Goal: Task Accomplishment & Management: Manage account settings

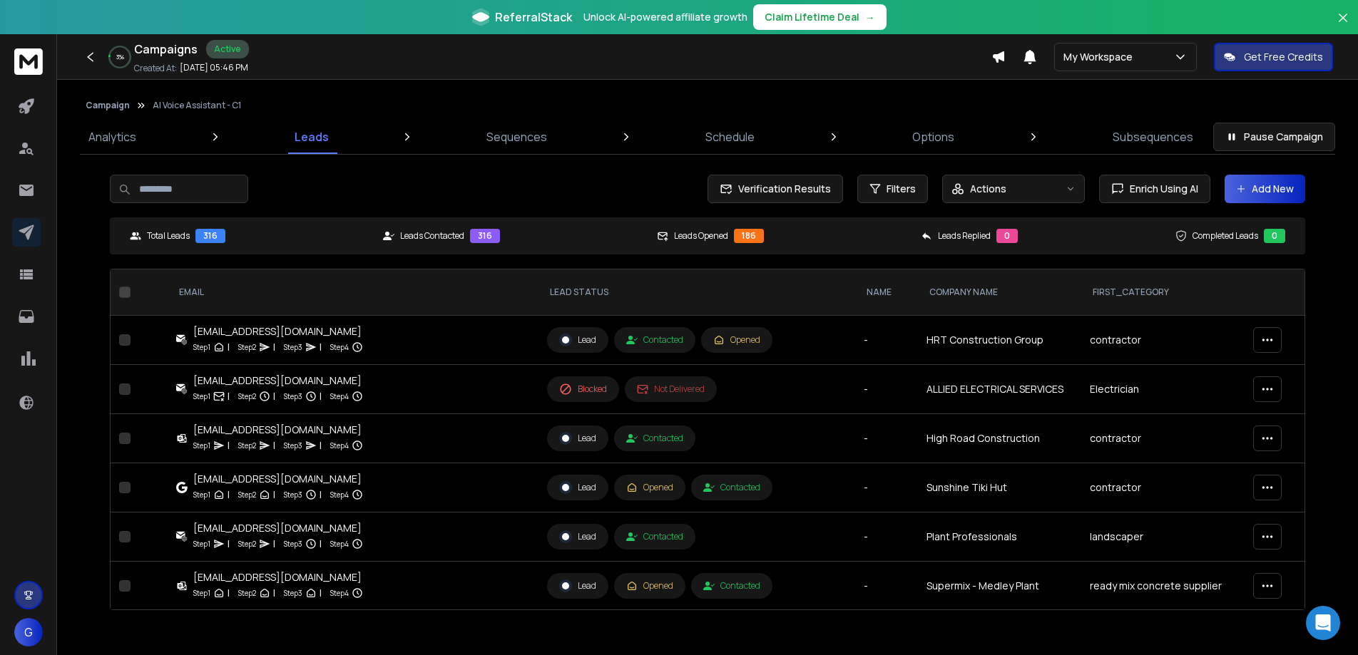
click at [1278, 67] on button "Get Free Credits" at bounding box center [1273, 57] width 119 height 29
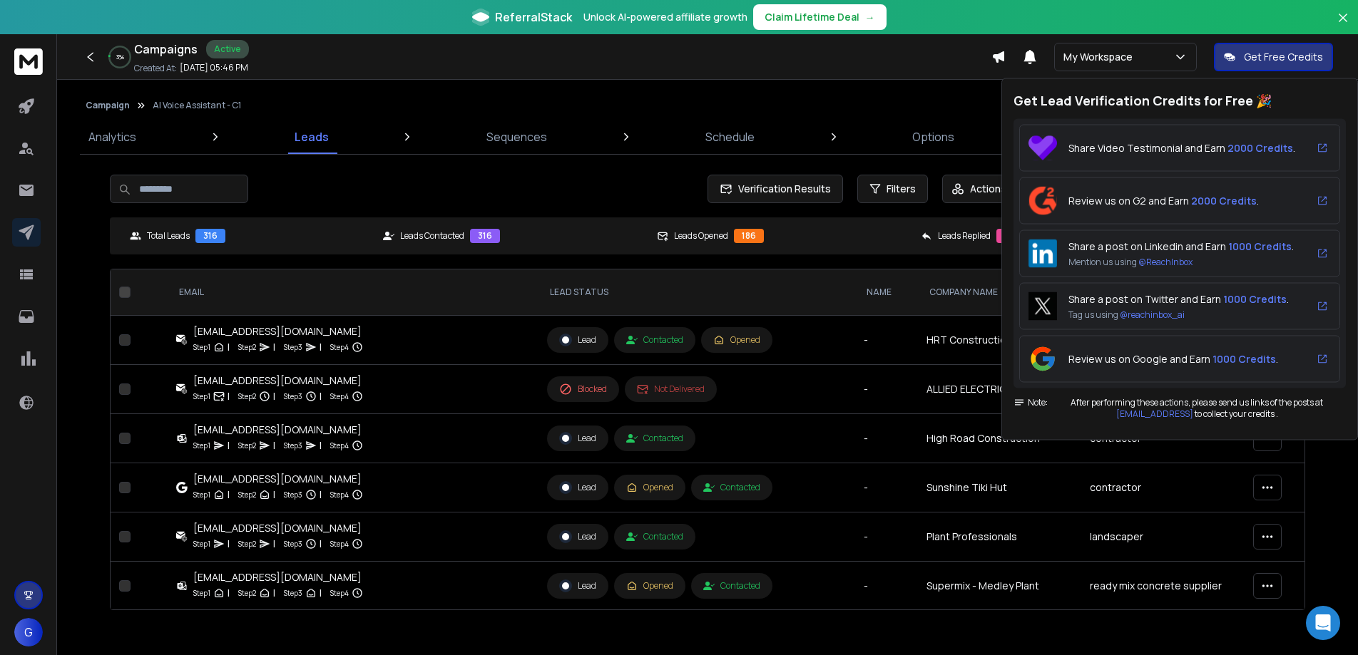
click at [1326, 56] on button "Get Free Credits" at bounding box center [1273, 57] width 119 height 29
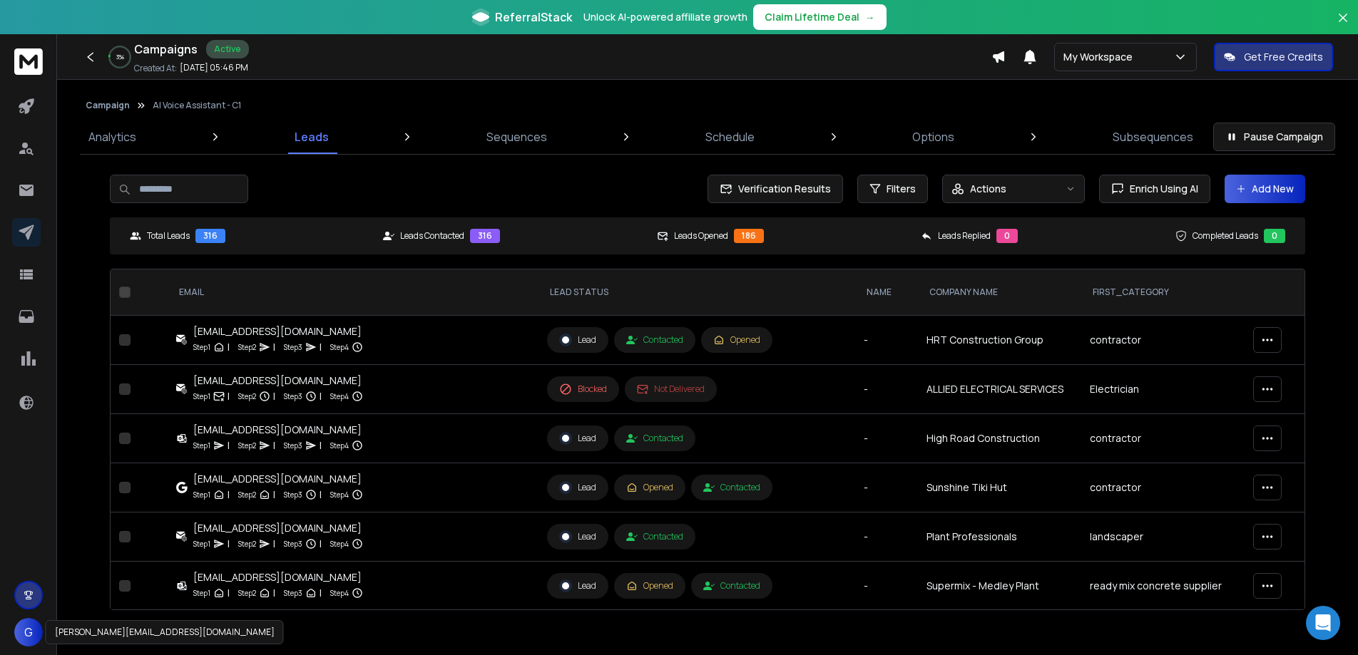
click at [29, 621] on span "G" at bounding box center [28, 632] width 29 height 29
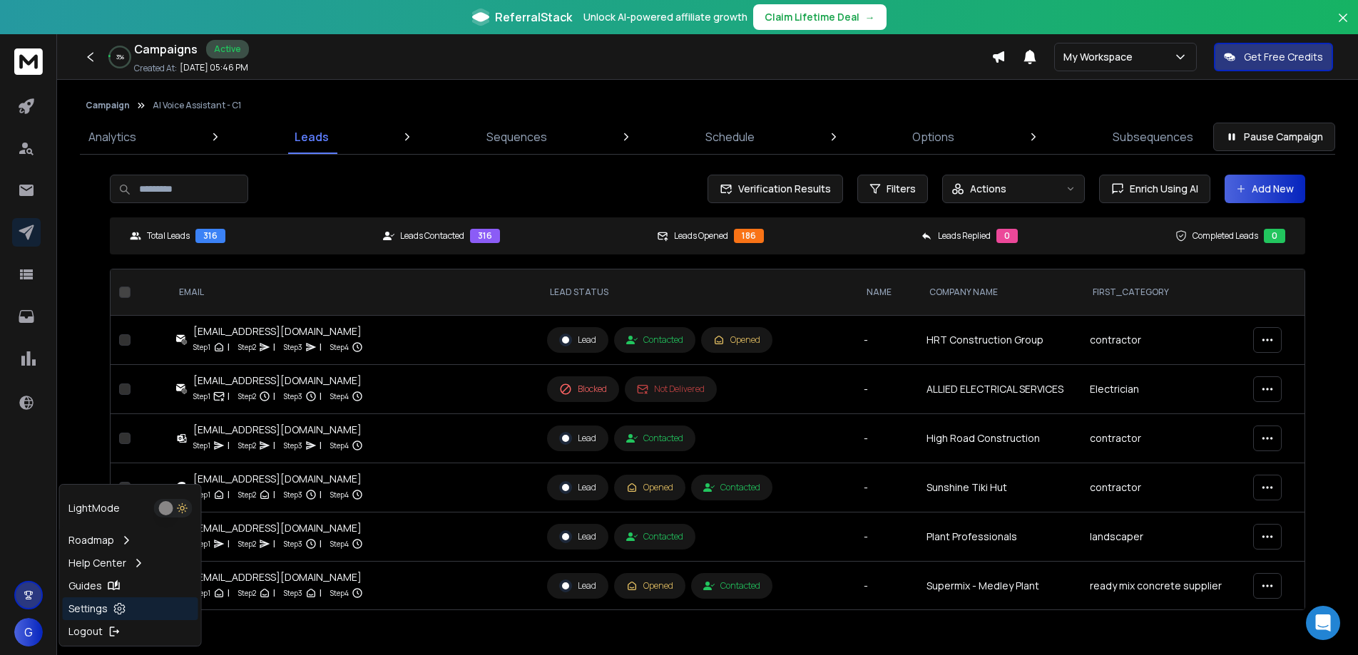
click at [86, 609] on p "Settings" at bounding box center [87, 609] width 39 height 14
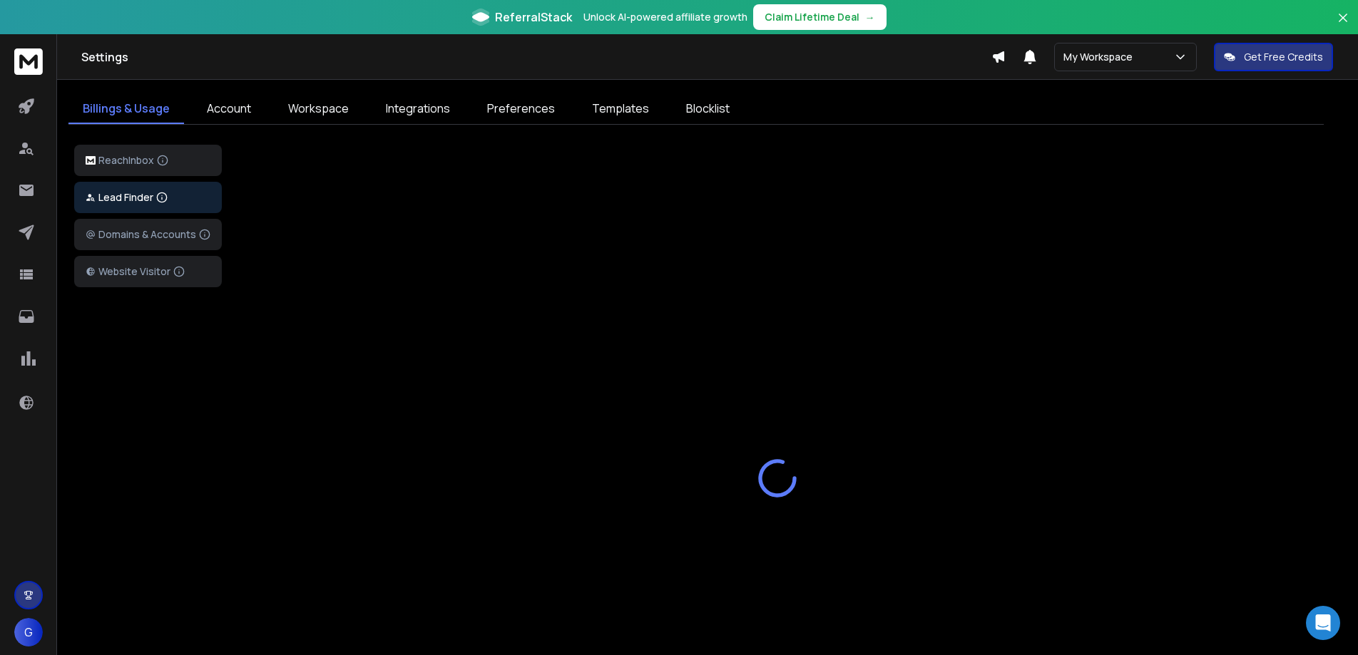
click at [136, 198] on button "Lead Finder" at bounding box center [148, 197] width 148 height 31
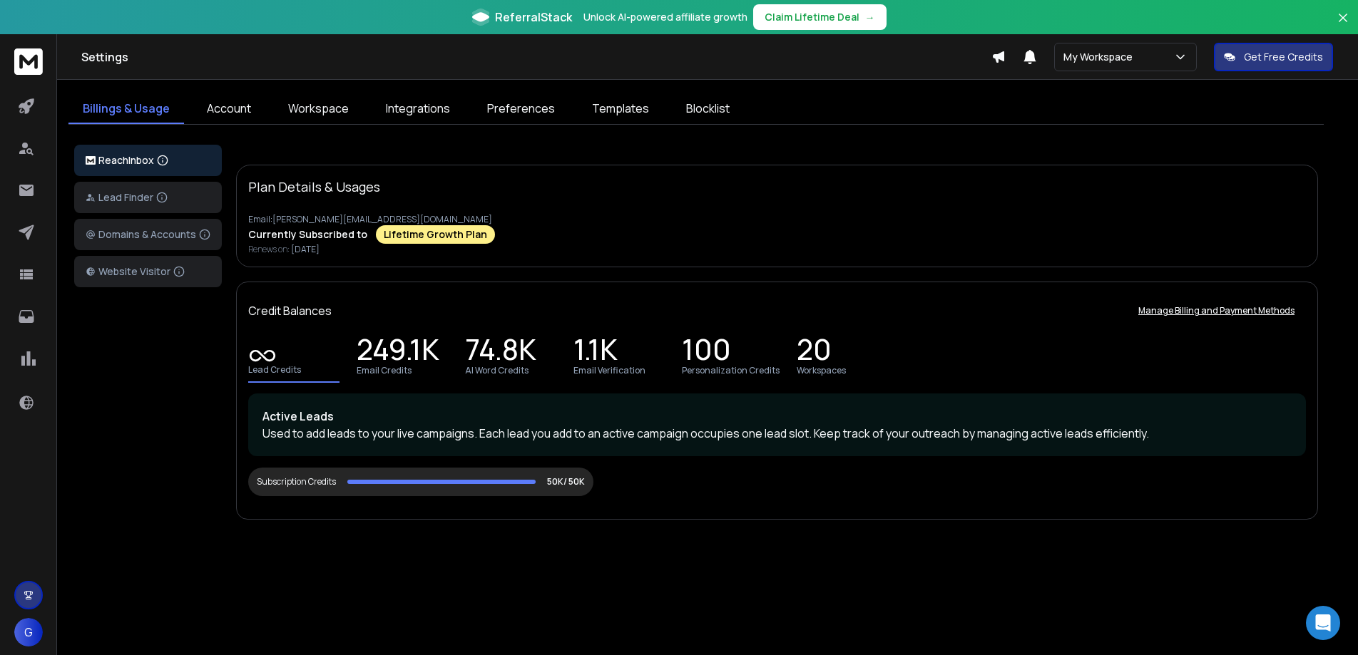
click at [86, 164] on img "button" at bounding box center [91, 160] width 10 height 9
click at [33, 604] on link at bounding box center [28, 595] width 29 height 29
click at [230, 111] on link "Account" at bounding box center [229, 109] width 73 height 30
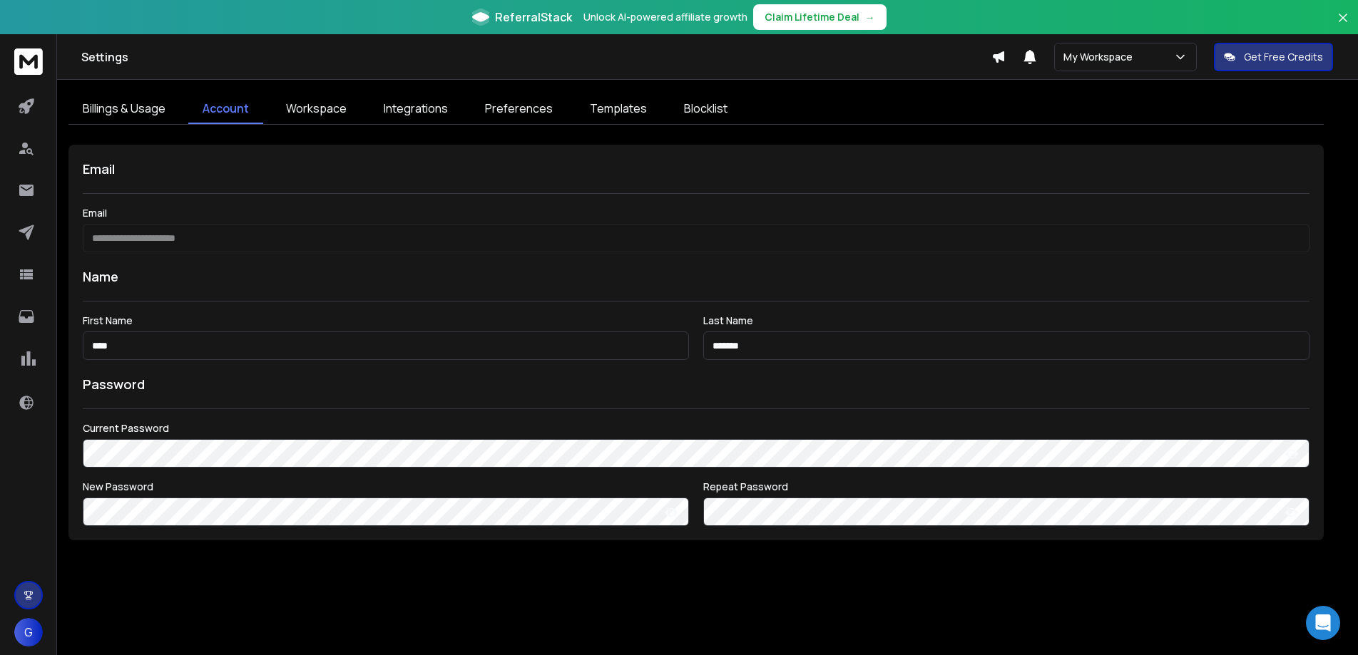
click at [137, 113] on link "Billings & Usage" at bounding box center [123, 109] width 111 height 30
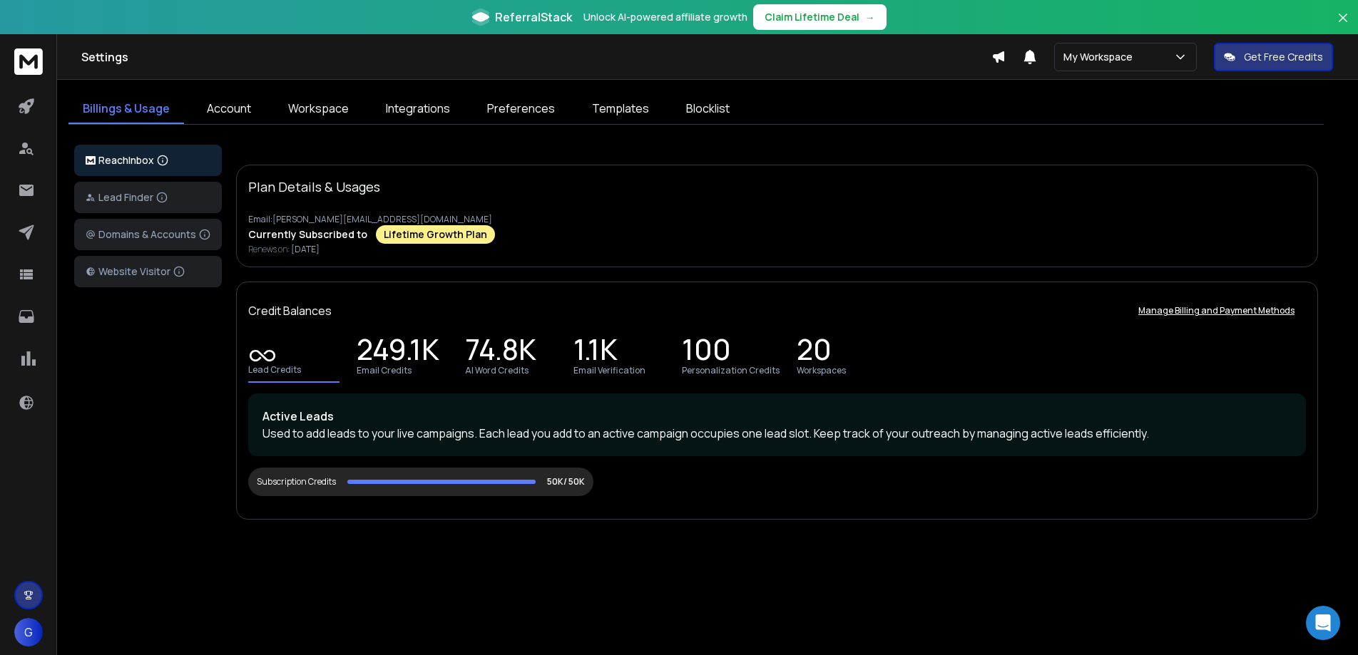
click at [388, 348] on p "249.1K" at bounding box center [398, 352] width 83 height 20
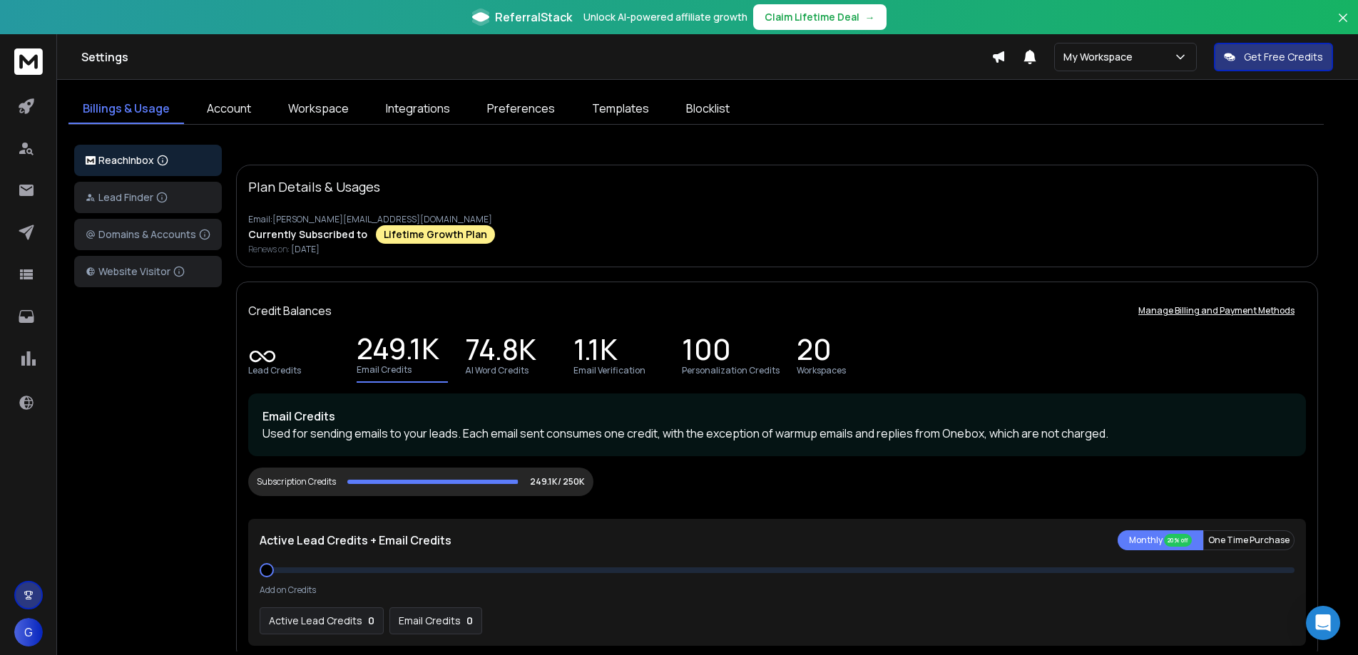
scroll to position [18, 0]
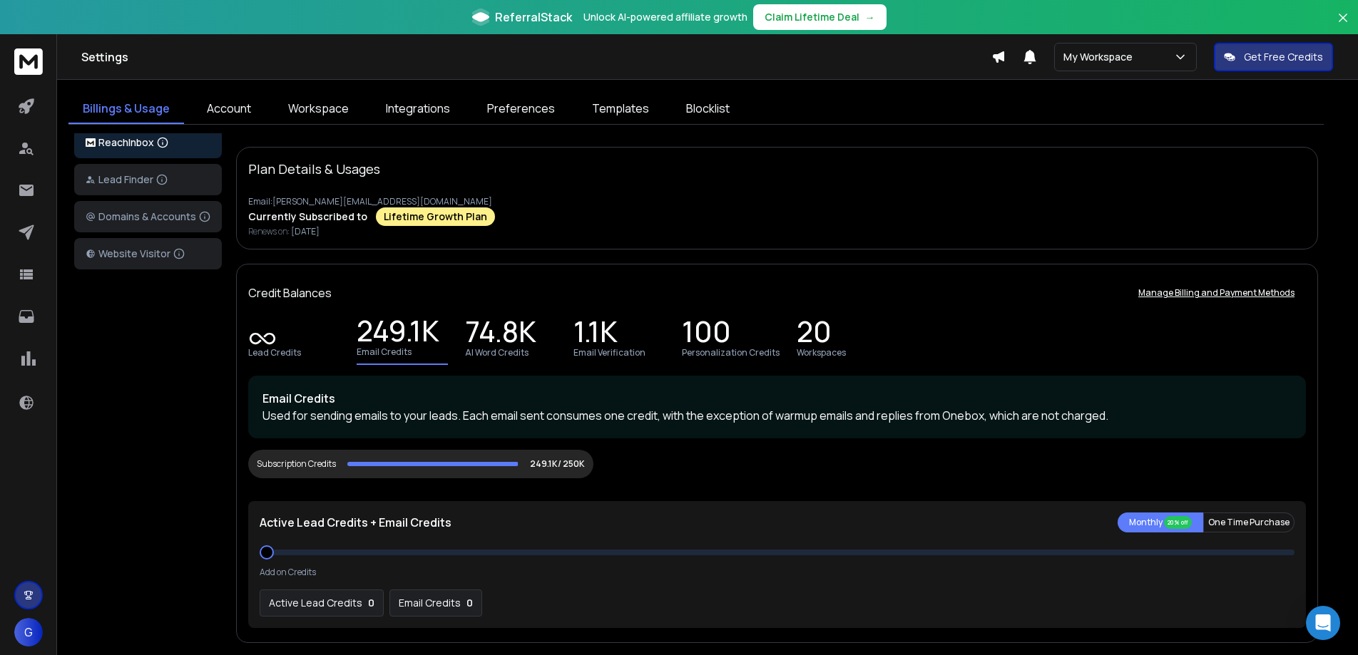
click at [382, 354] on p "Email Credits" at bounding box center [384, 352] width 55 height 11
click at [354, 466] on div at bounding box center [432, 464] width 171 height 4
click at [274, 553] on span at bounding box center [267, 552] width 14 height 14
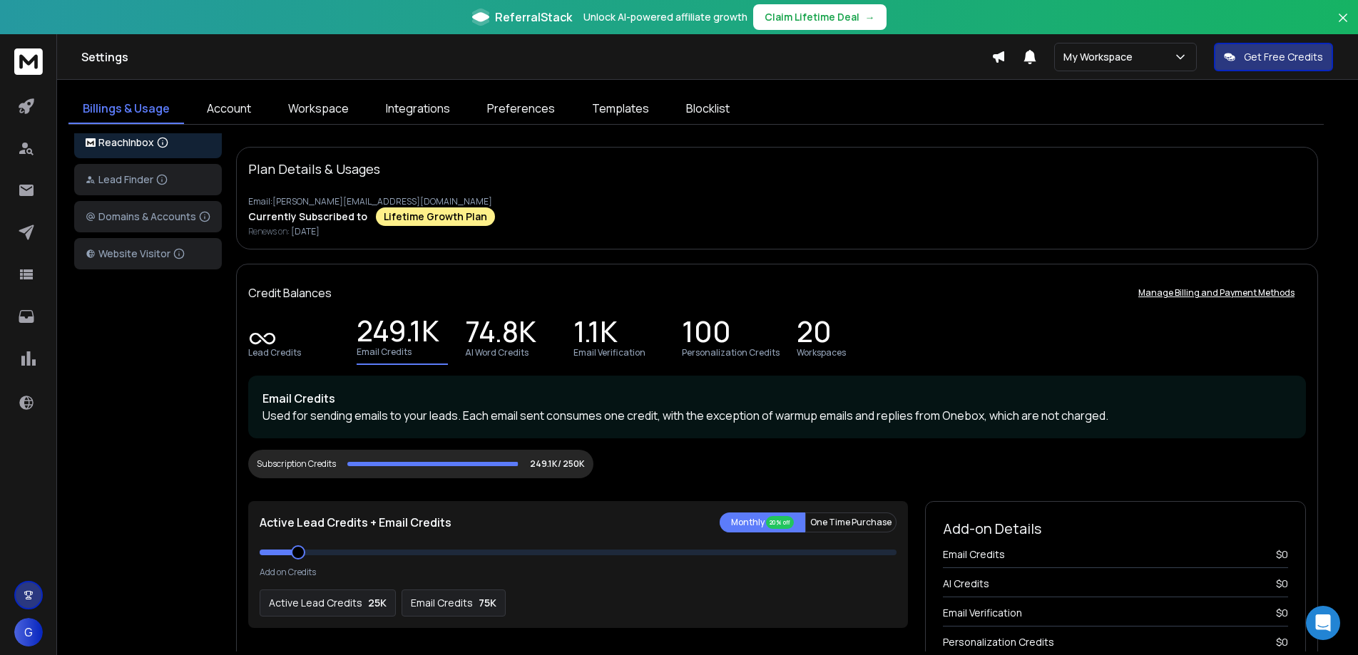
click at [291, 555] on span at bounding box center [298, 552] width 14 height 14
click at [285, 555] on div "Add on Credits Active Lead Credits 25K Email Credits 75K" at bounding box center [578, 579] width 637 height 76
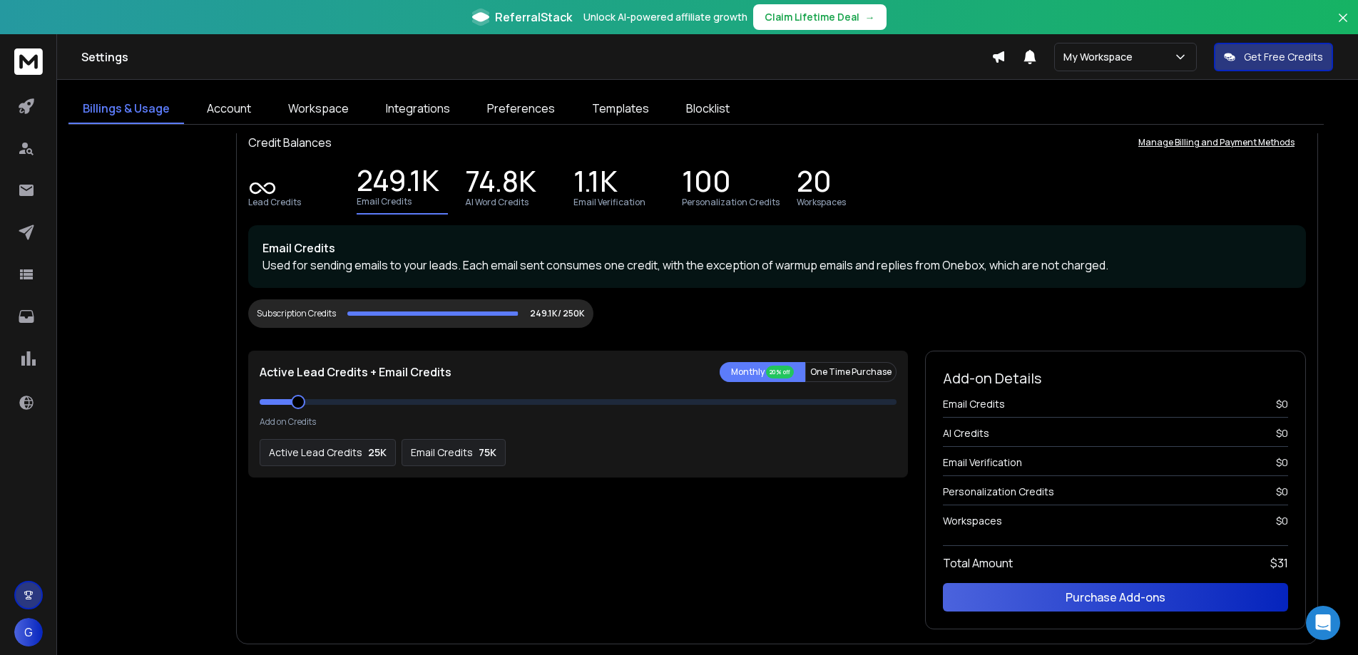
scroll to position [170, 0]
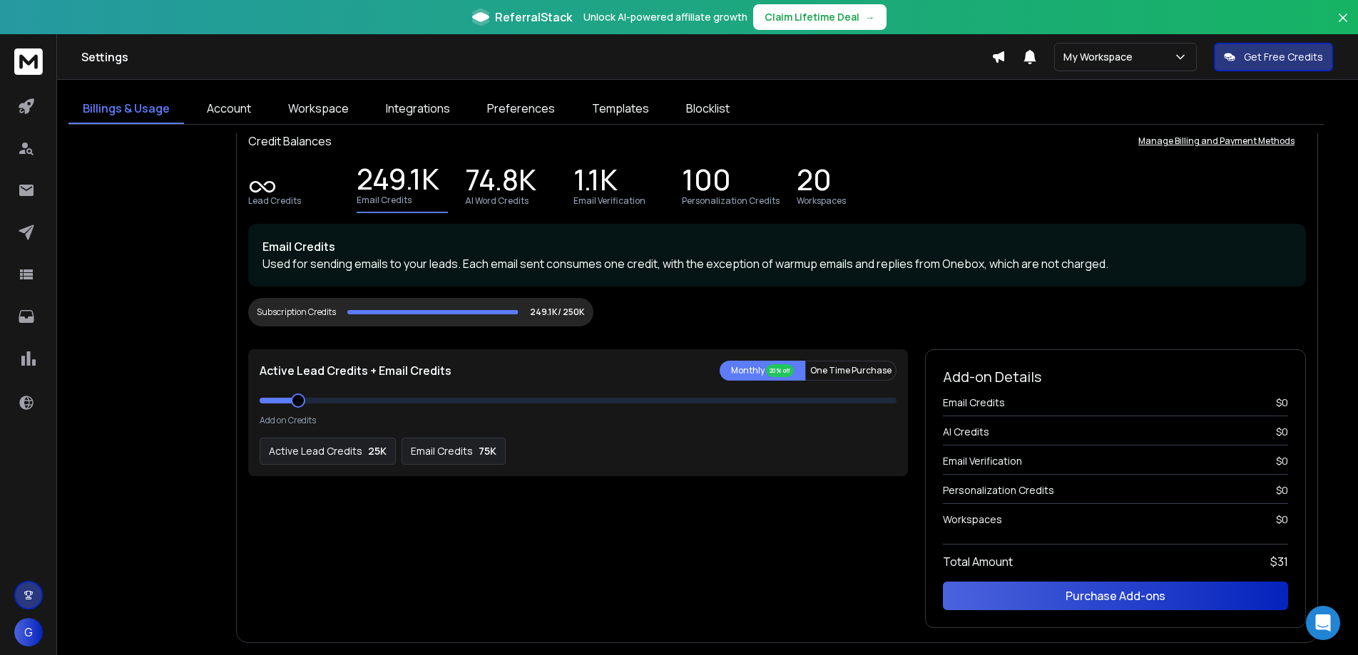
click at [291, 407] on span at bounding box center [298, 401] width 14 height 14
click at [291, 406] on span at bounding box center [298, 401] width 14 height 14
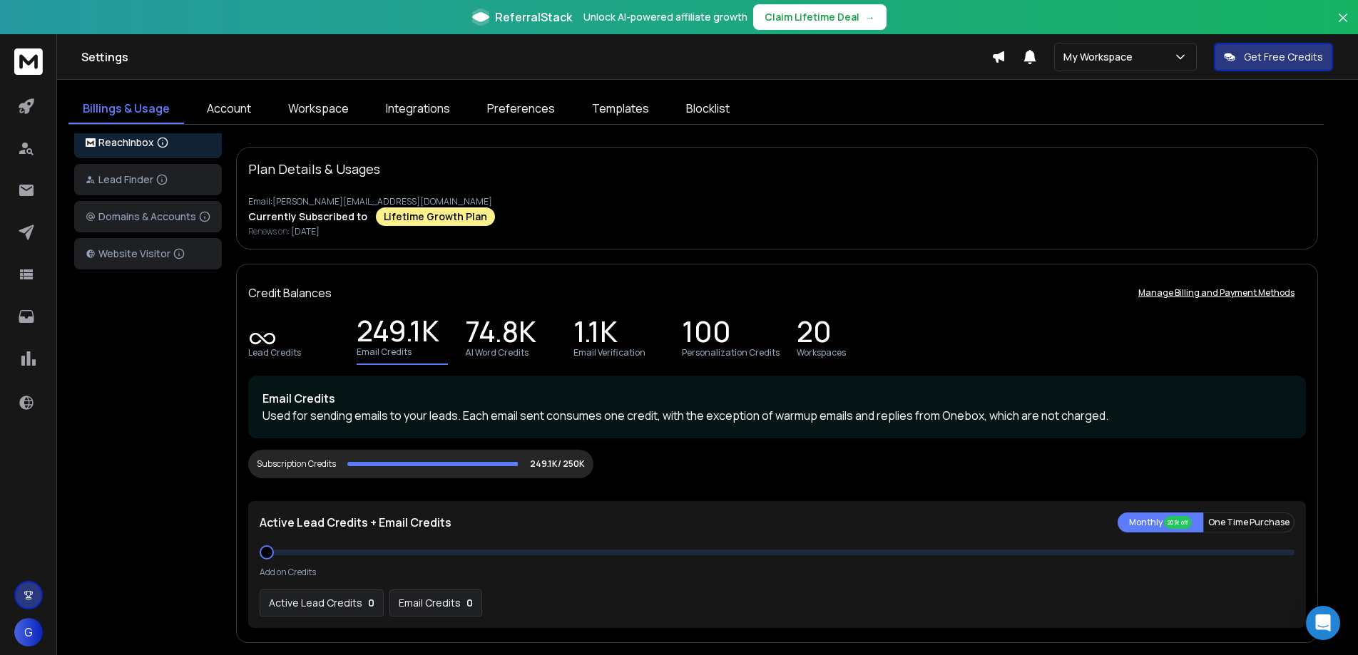
click at [269, 404] on div "Credit Balances Manage Billing and Payment Methods Lead Credits 249.1K Email Cr…" at bounding box center [777, 453] width 1082 height 379
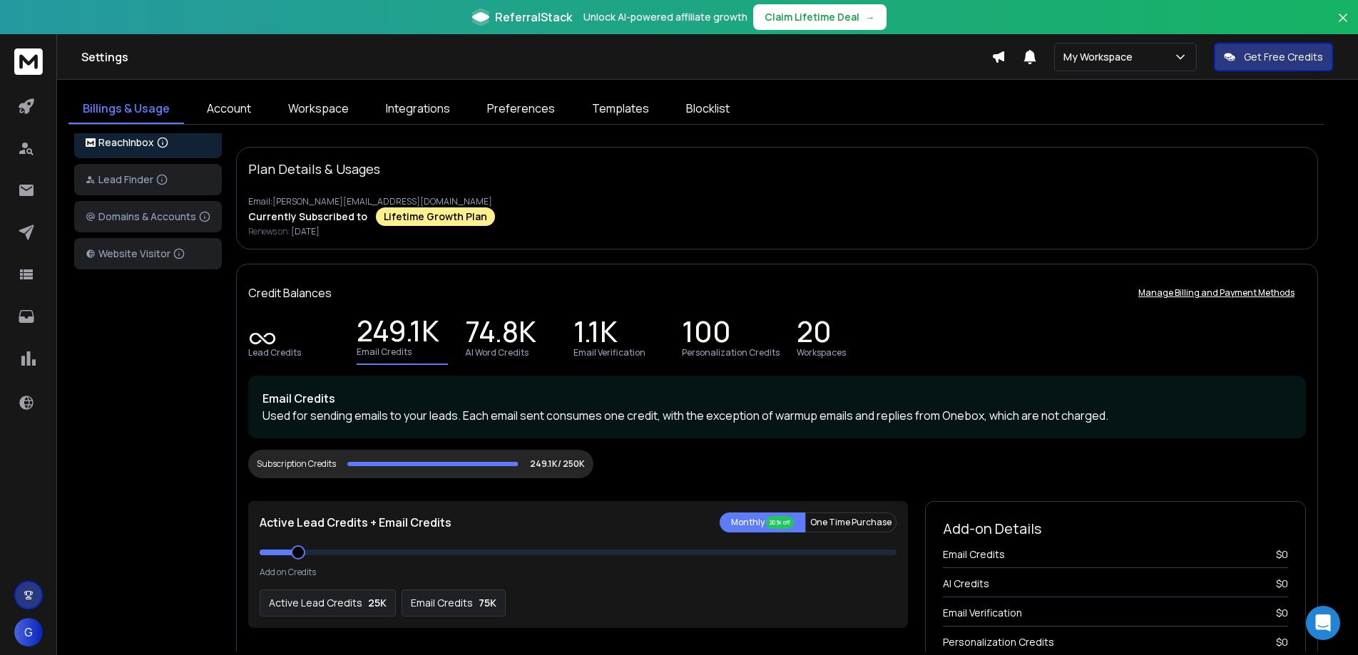
scroll to position [170, 0]
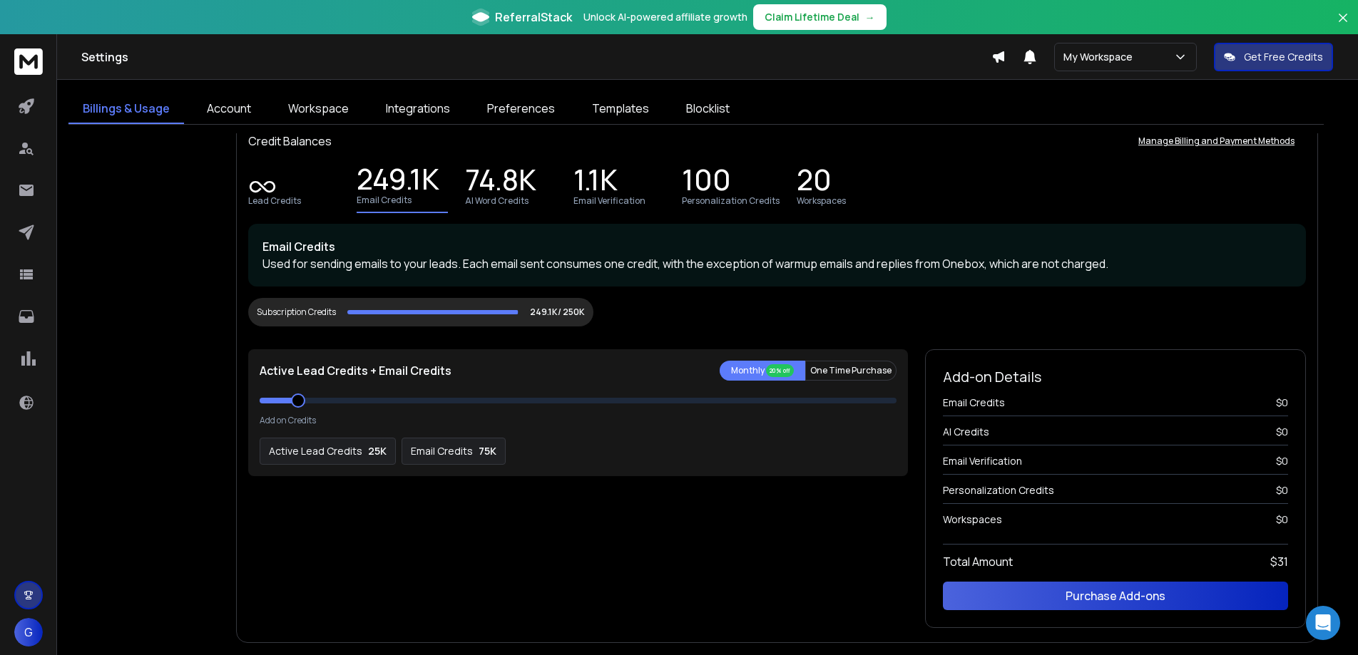
click at [291, 408] on span at bounding box center [298, 401] width 14 height 14
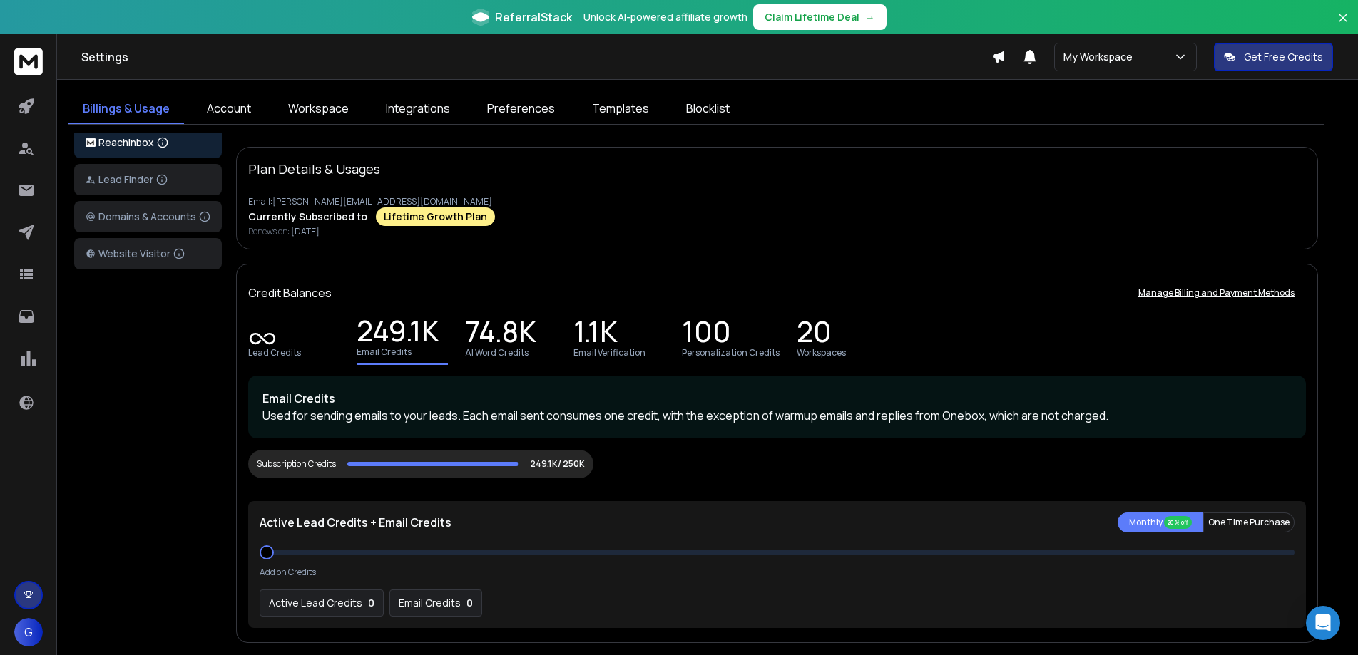
click at [260, 545] on span at bounding box center [267, 552] width 14 height 14
click at [32, 189] on icon at bounding box center [26, 190] width 14 height 11
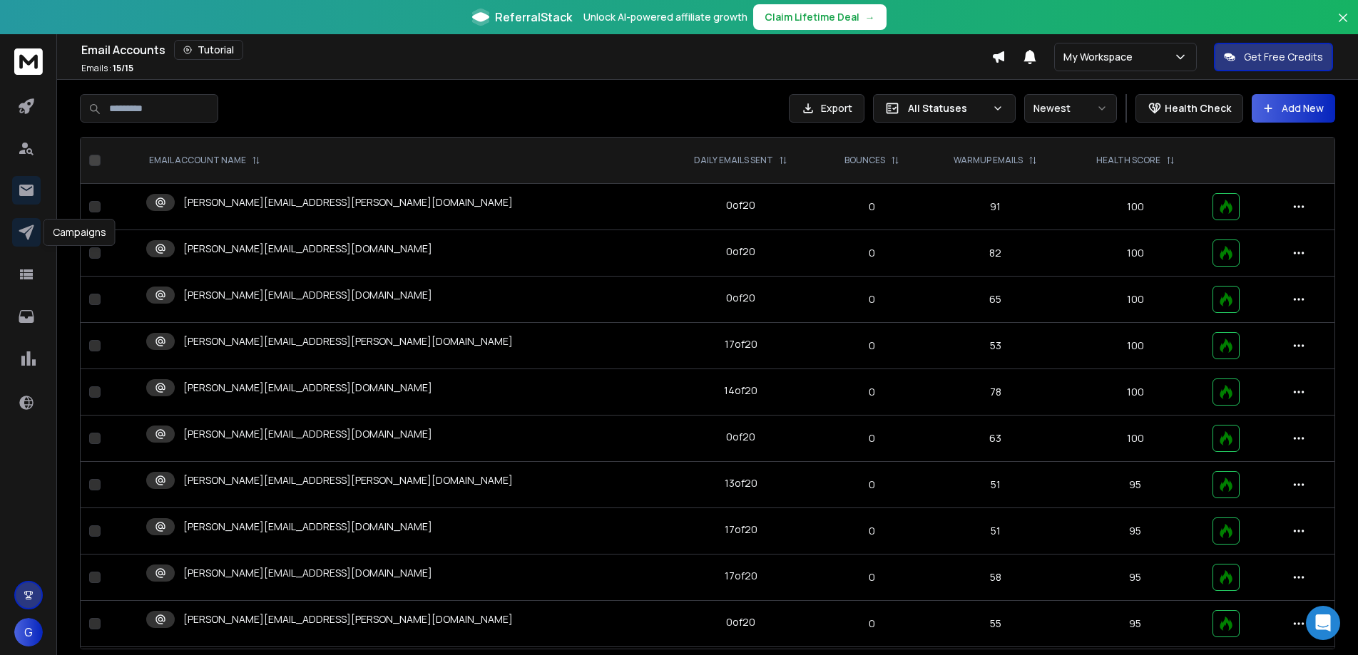
click at [26, 235] on icon at bounding box center [26, 232] width 15 height 15
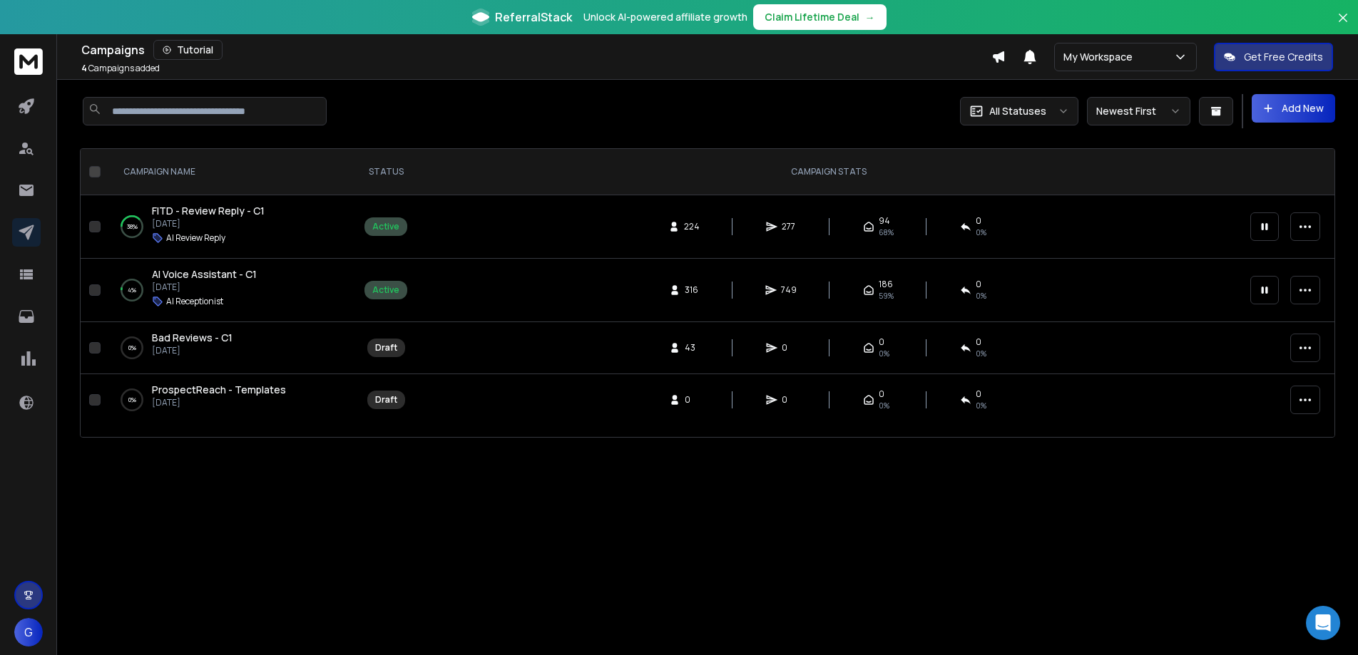
click at [216, 301] on p "AI Receptionist" at bounding box center [194, 301] width 57 height 11
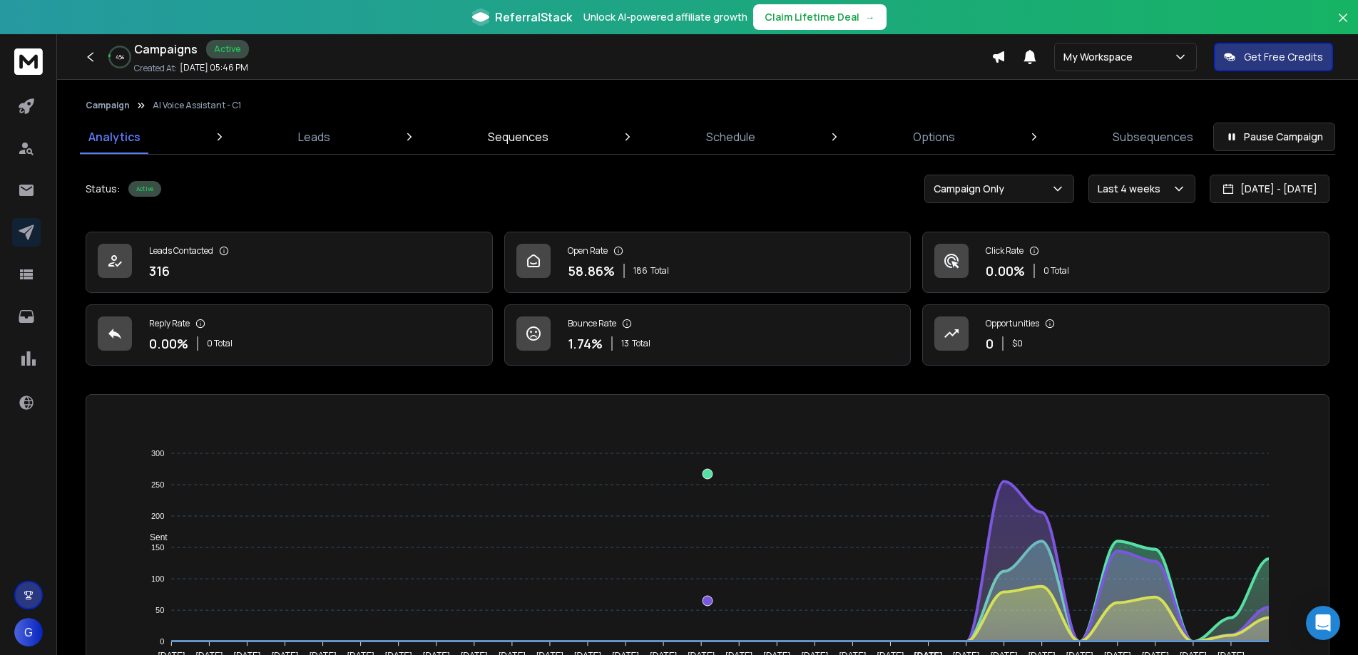
click at [532, 143] on p "Sequences" at bounding box center [518, 136] width 61 height 17
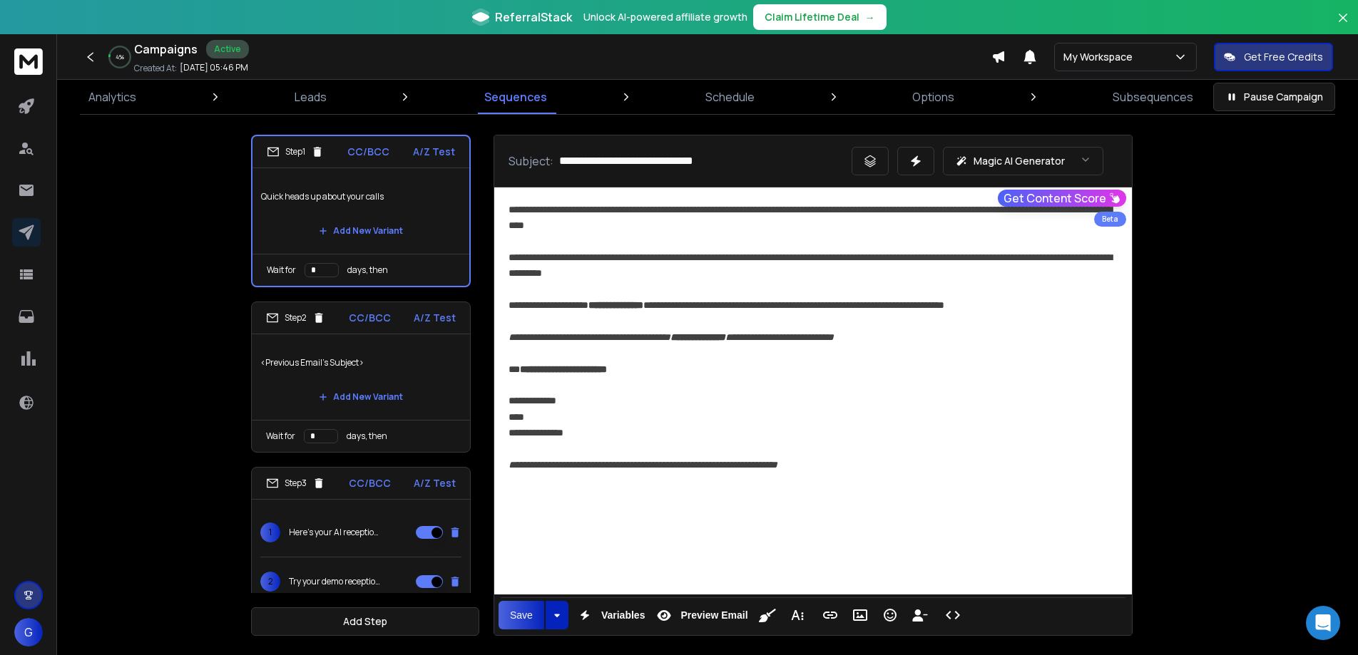
scroll to position [41, 0]
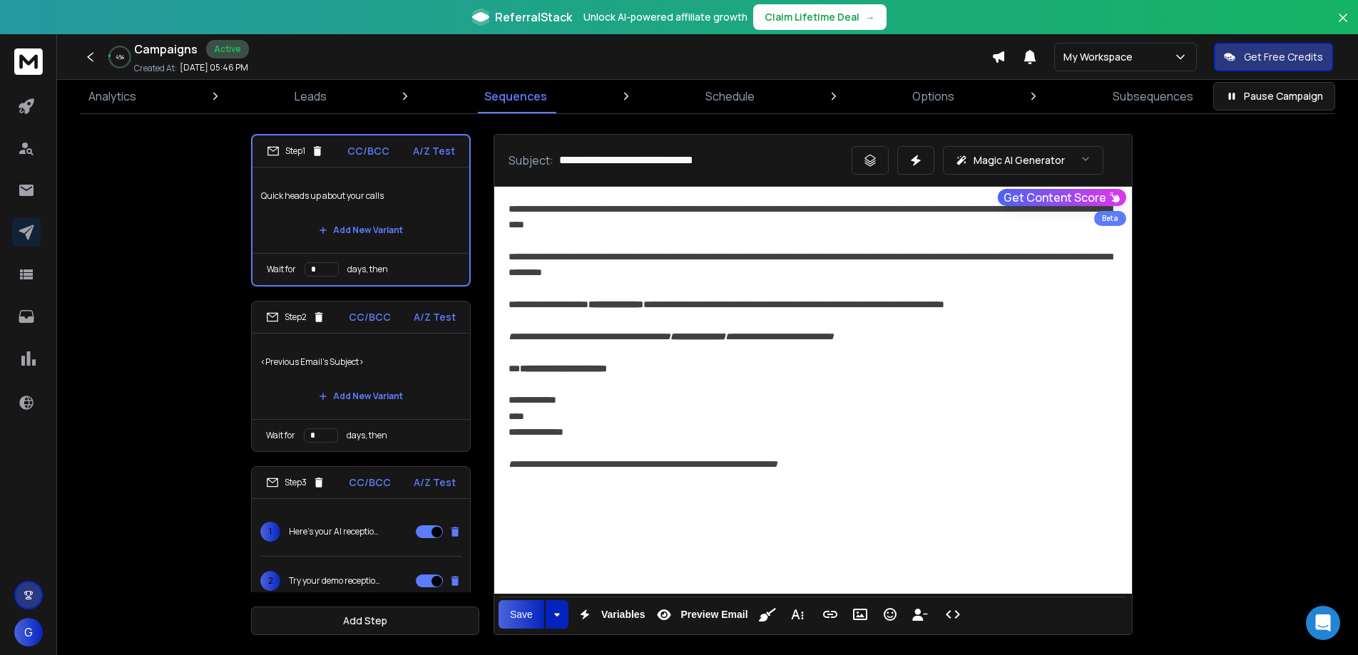
click at [411, 371] on p "<Previous Email's Subject>" at bounding box center [360, 362] width 201 height 40
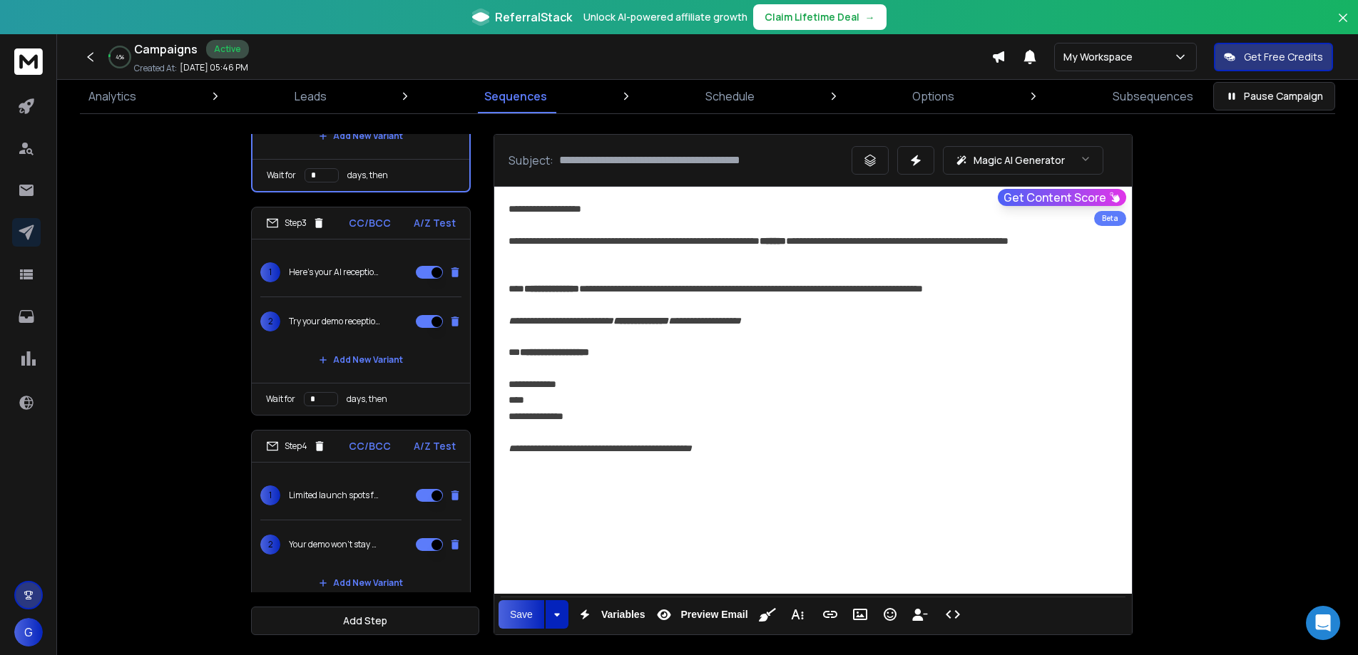
scroll to position [273, 0]
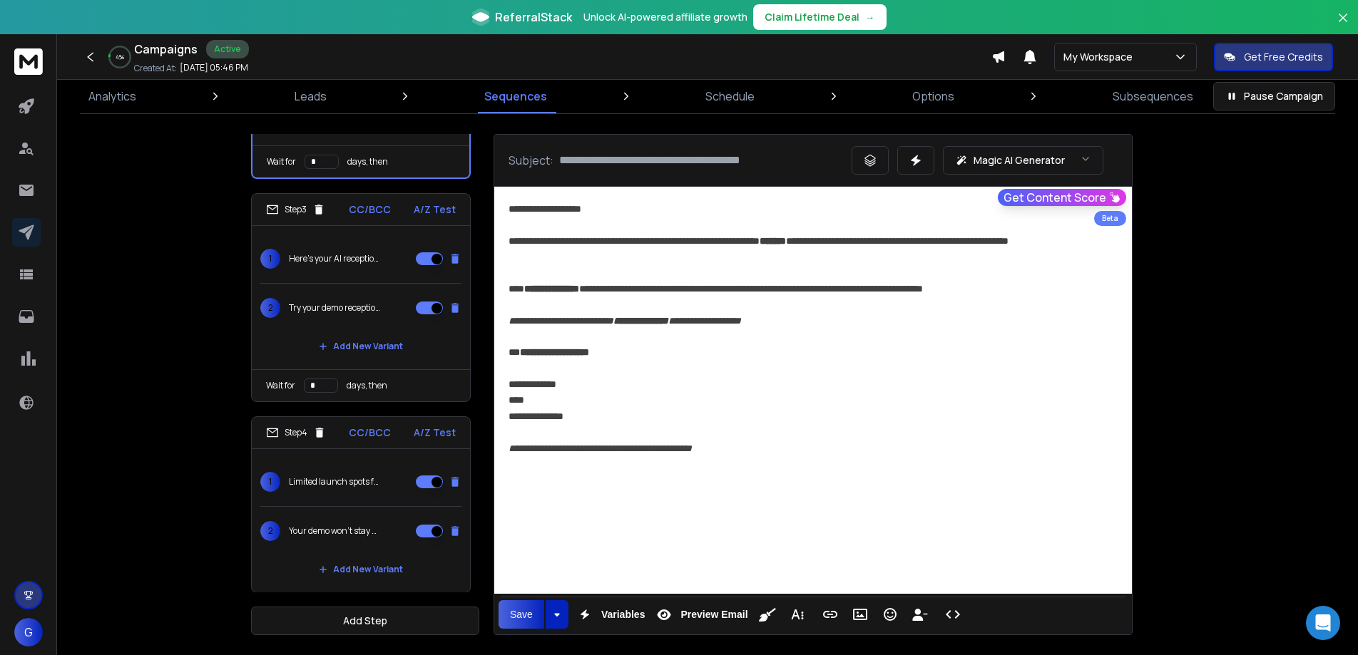
click at [377, 261] on p "Here’s your AI receptionist demo" at bounding box center [334, 258] width 91 height 11
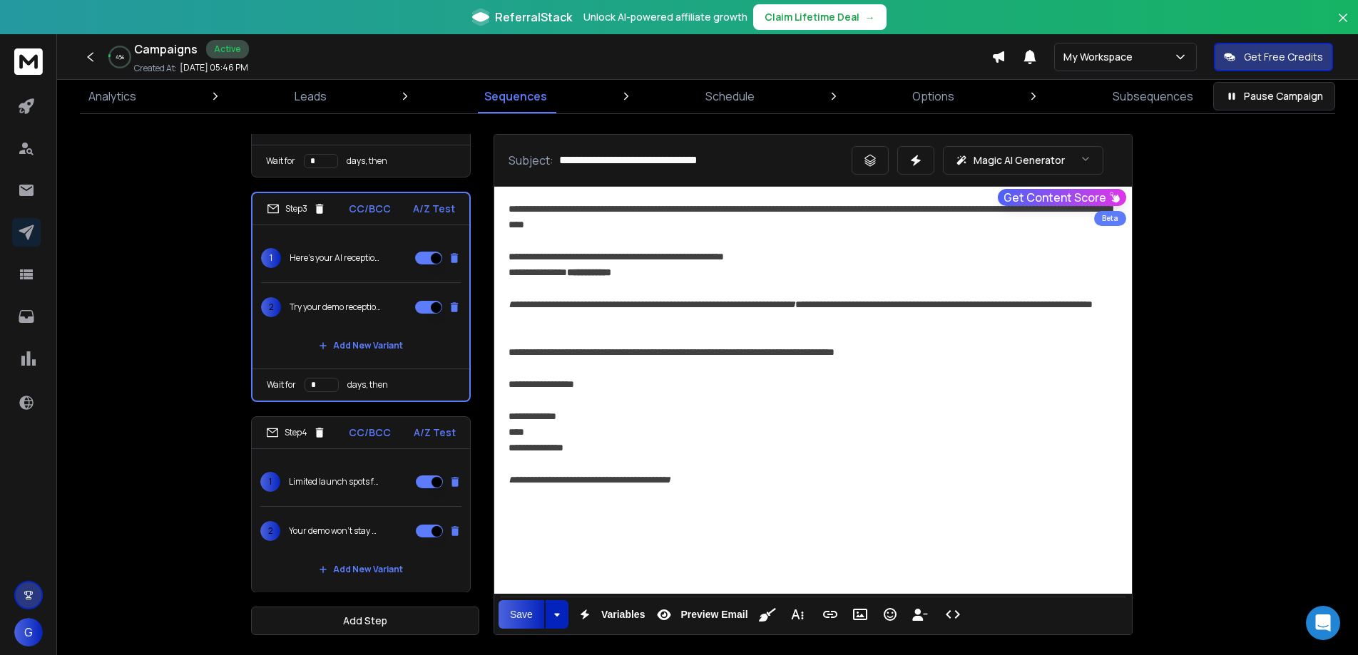
click at [384, 320] on div "2 Try your demo receptionist [DATE]" at bounding box center [361, 307] width 200 height 48
click at [431, 334] on div "Add New Variant" at bounding box center [361, 346] width 200 height 29
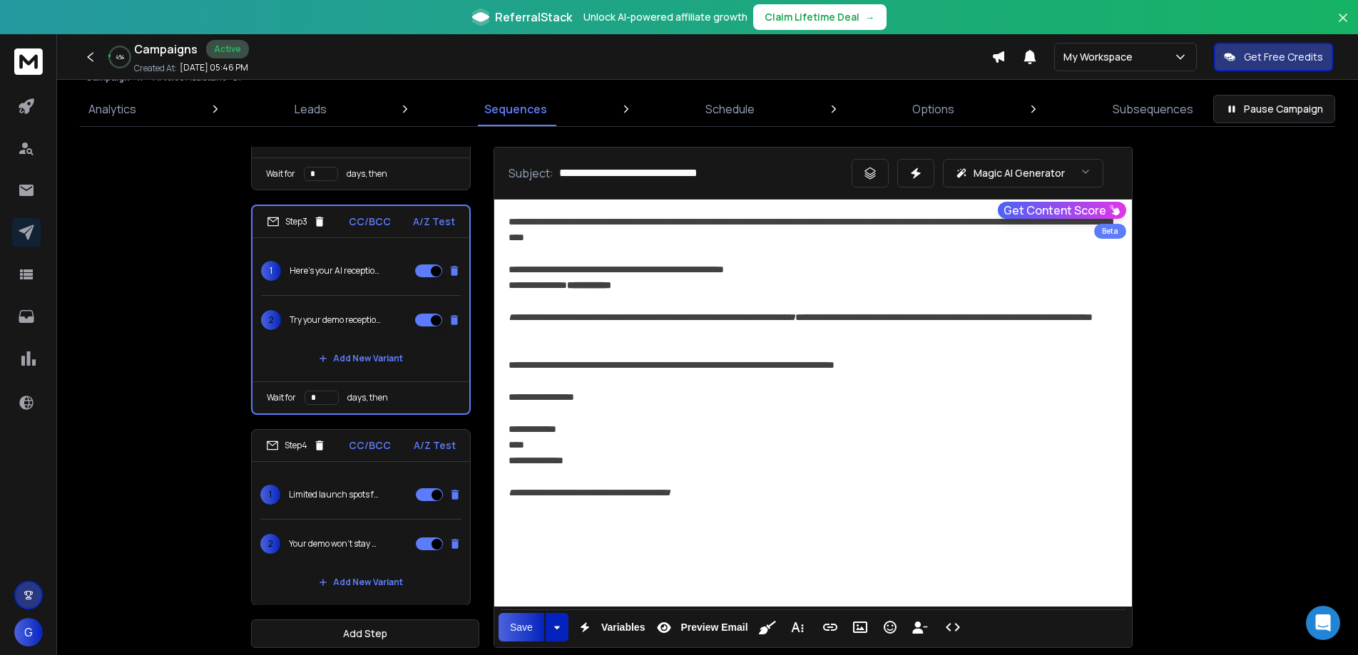
scroll to position [41, 0]
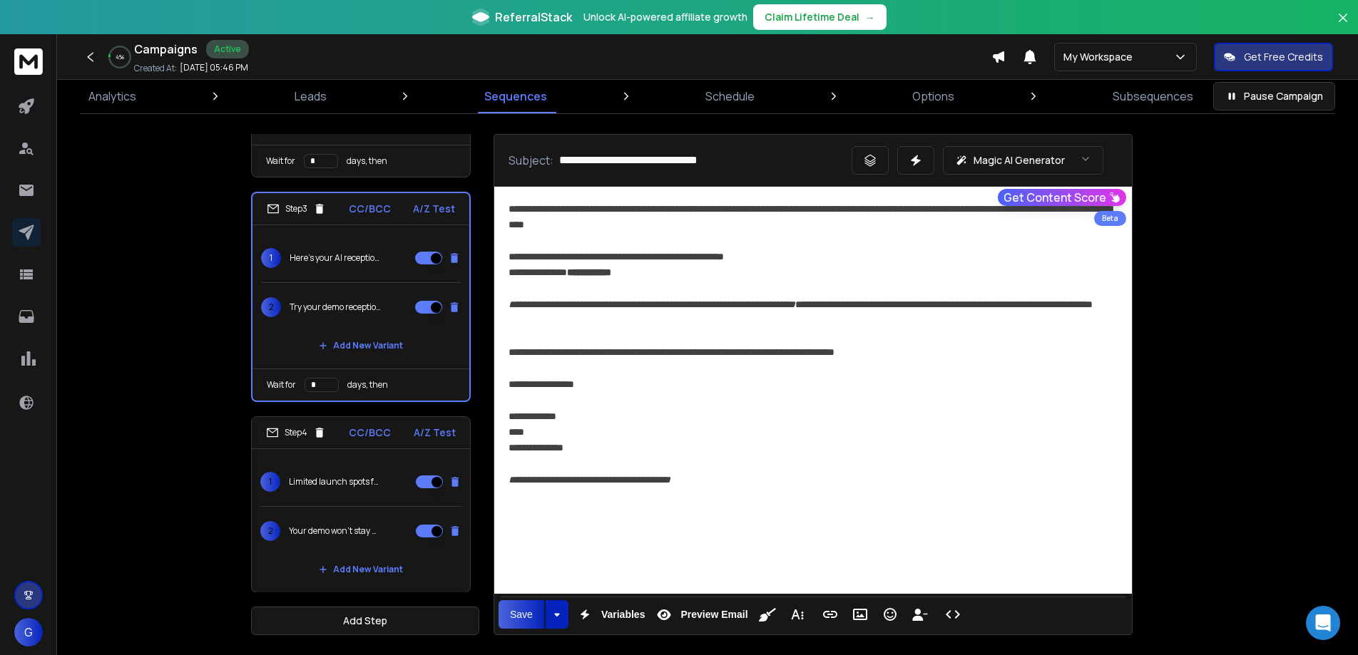
click at [385, 469] on div "1 Limited launch spots for the AI receptionist" at bounding box center [360, 482] width 201 height 49
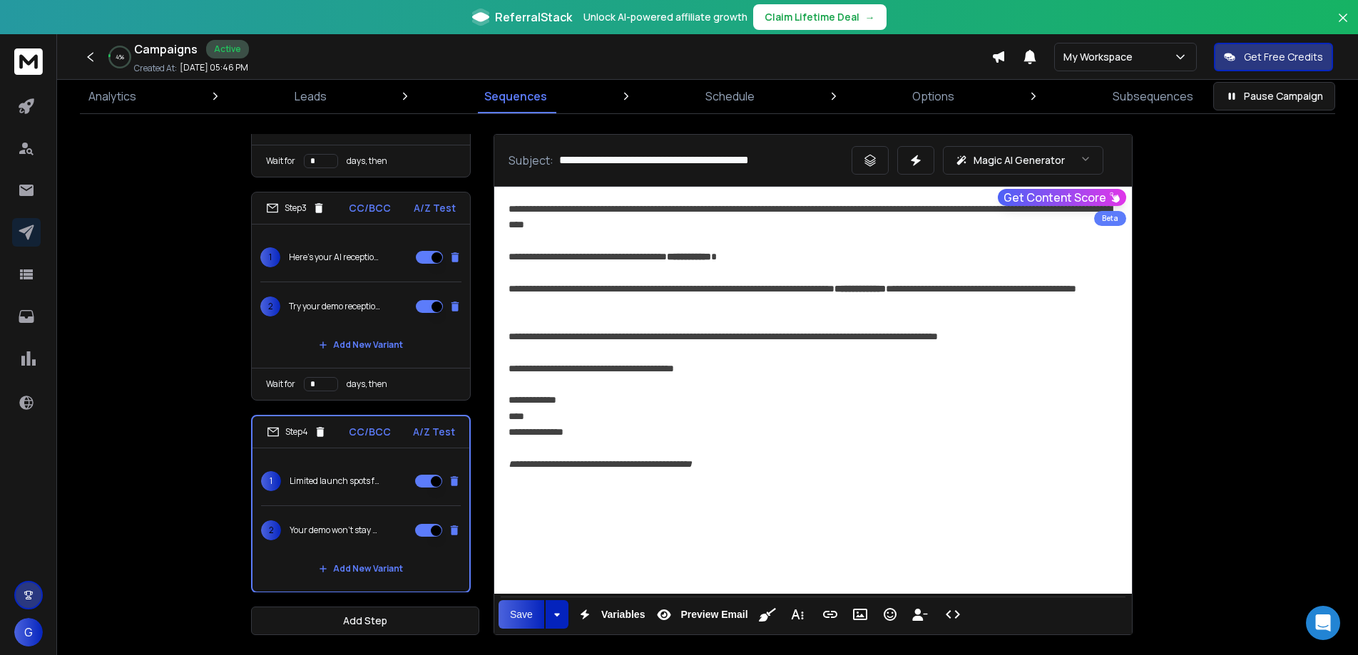
click at [393, 540] on div "2 Your demo won’t stay online forever" at bounding box center [361, 530] width 200 height 48
click at [704, 618] on span "Preview Email" at bounding box center [713, 615] width 73 height 12
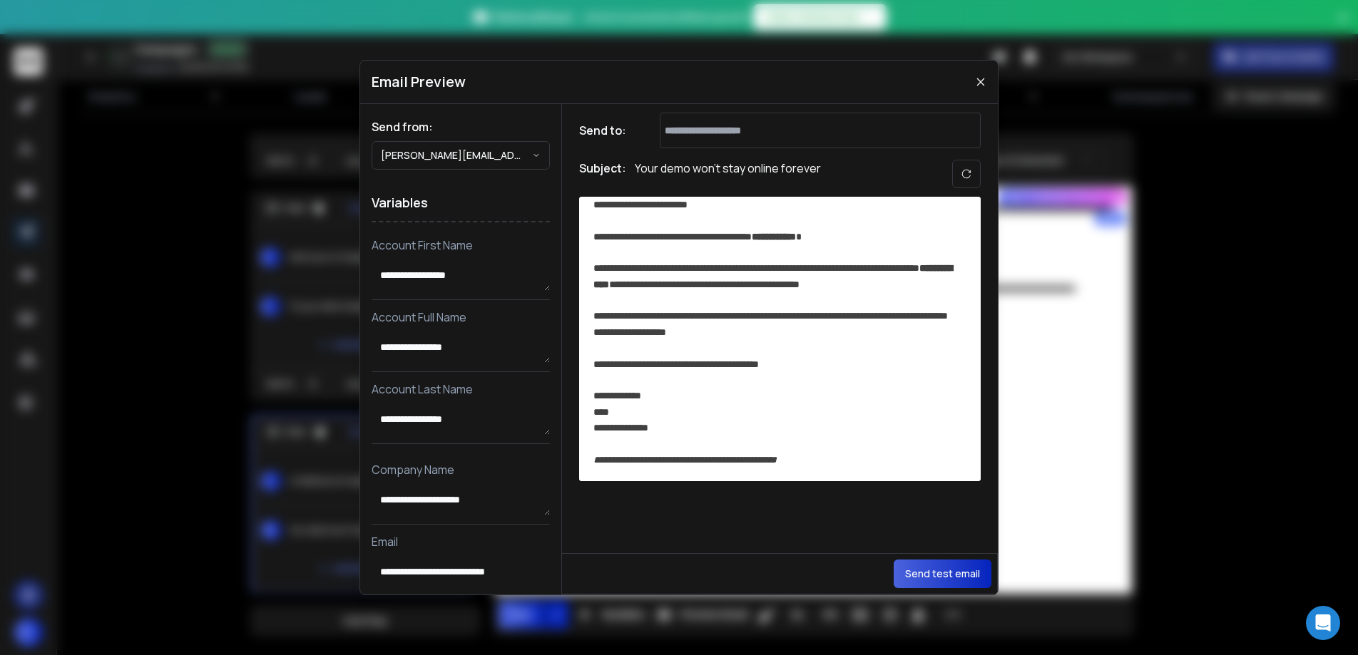
scroll to position [15, 0]
click at [974, 80] on div "Email Preview" at bounding box center [678, 82] width 637 height 43
click at [981, 78] on icon at bounding box center [980, 81] width 11 height 11
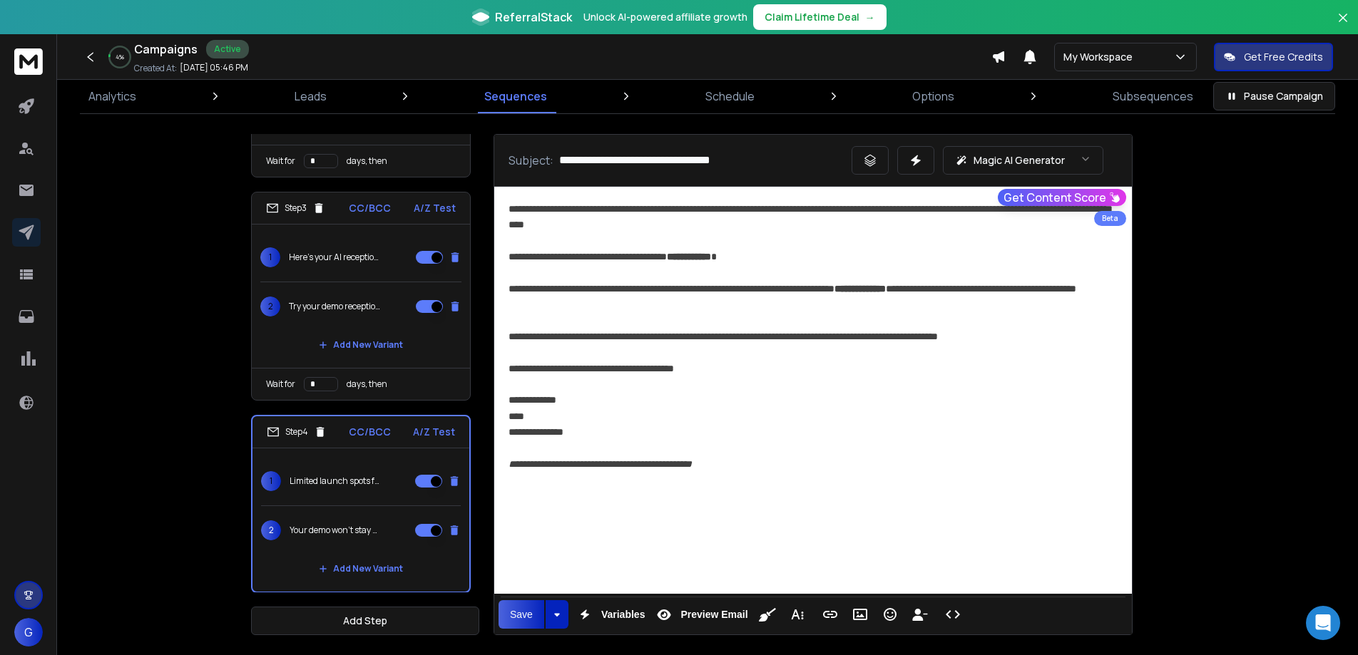
click at [380, 492] on div "1 Limited launch spots for the AI receptionist" at bounding box center [361, 481] width 200 height 49
click at [392, 517] on div "2 Your demo won’t stay online forever" at bounding box center [361, 530] width 200 height 48
click at [388, 314] on div "2 Try your demo receptionist [DATE]" at bounding box center [360, 306] width 201 height 48
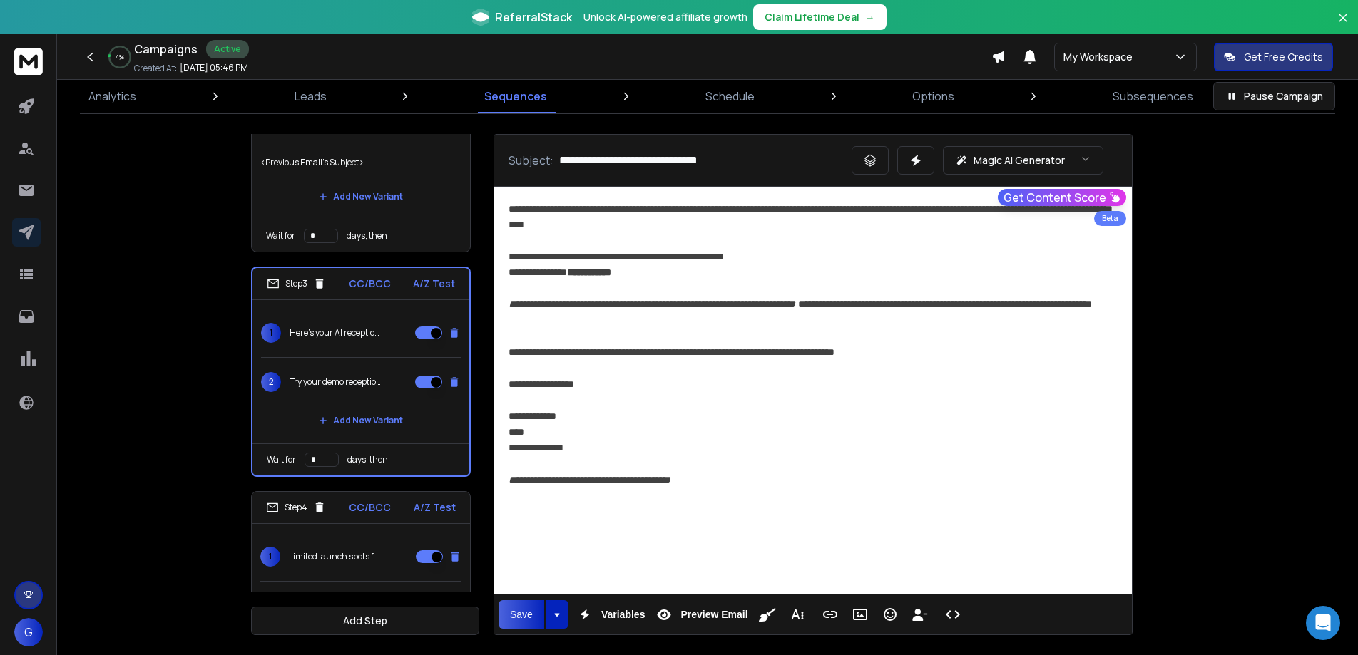
click at [385, 319] on div "1 Here’s your AI receptionist demo" at bounding box center [361, 333] width 200 height 49
type input "**********"
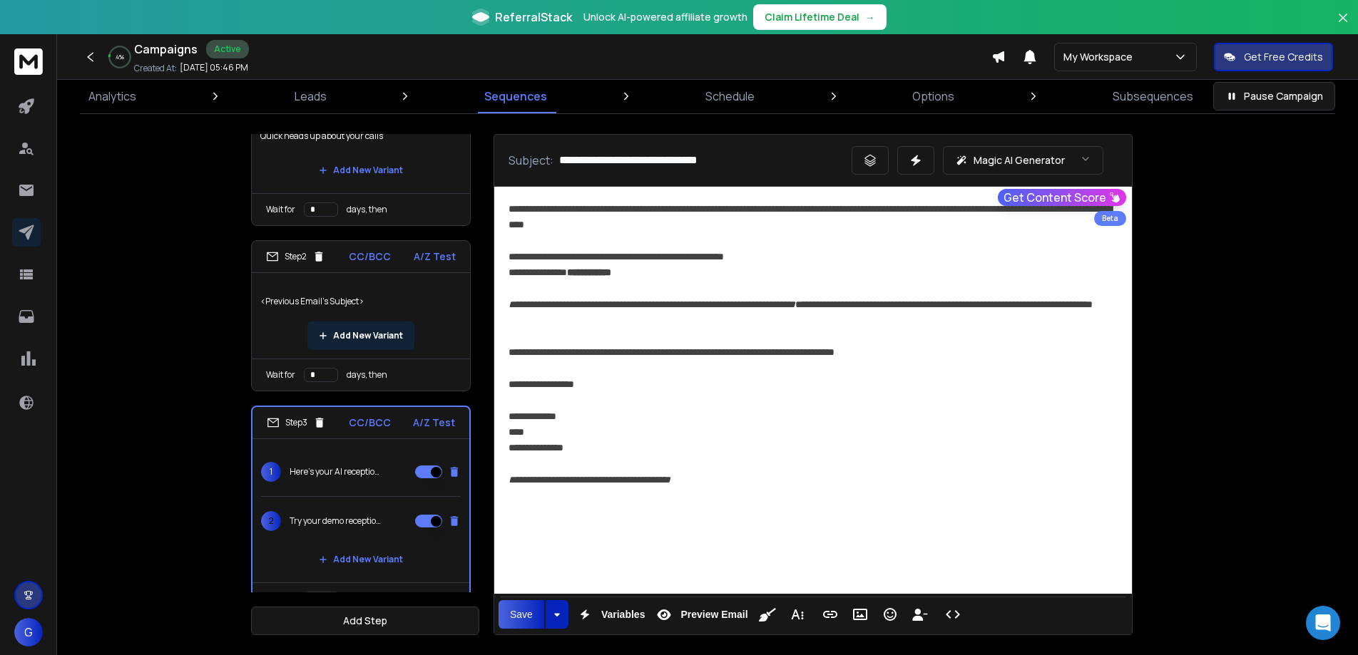
scroll to position [57, 0]
click at [405, 321] on p "<Previous Email's Subject>" at bounding box center [360, 304] width 201 height 40
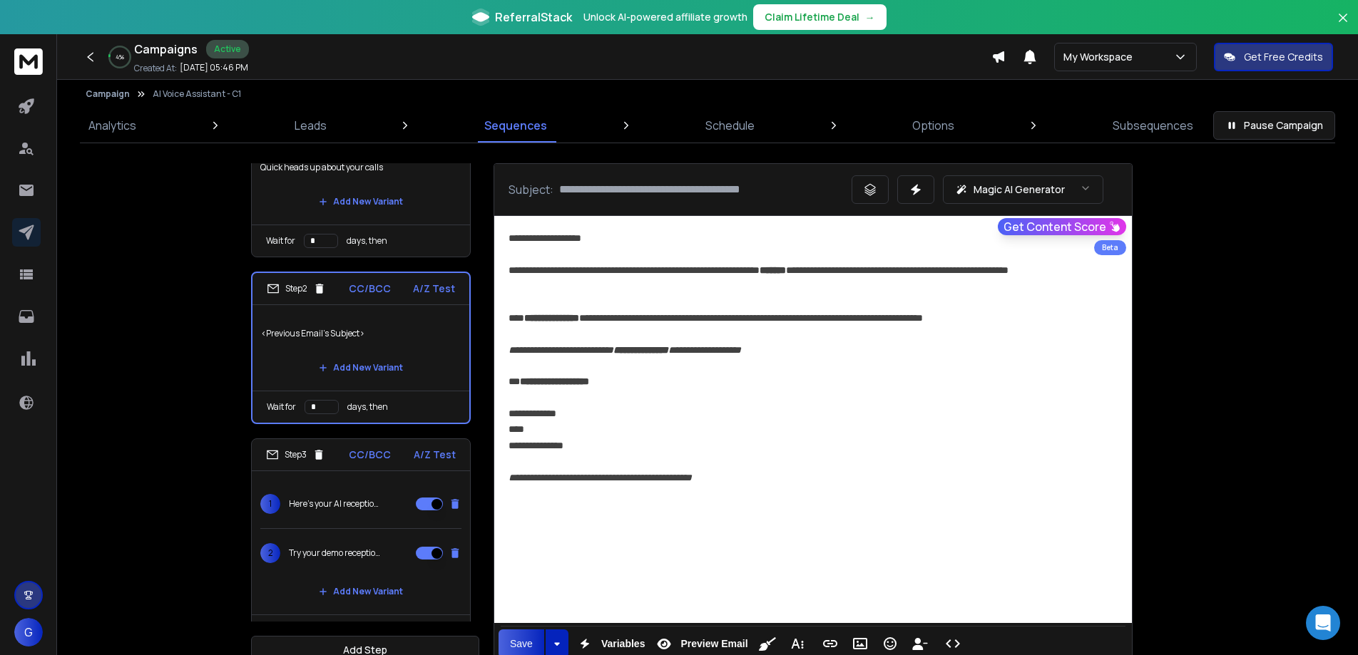
scroll to position [10, 0]
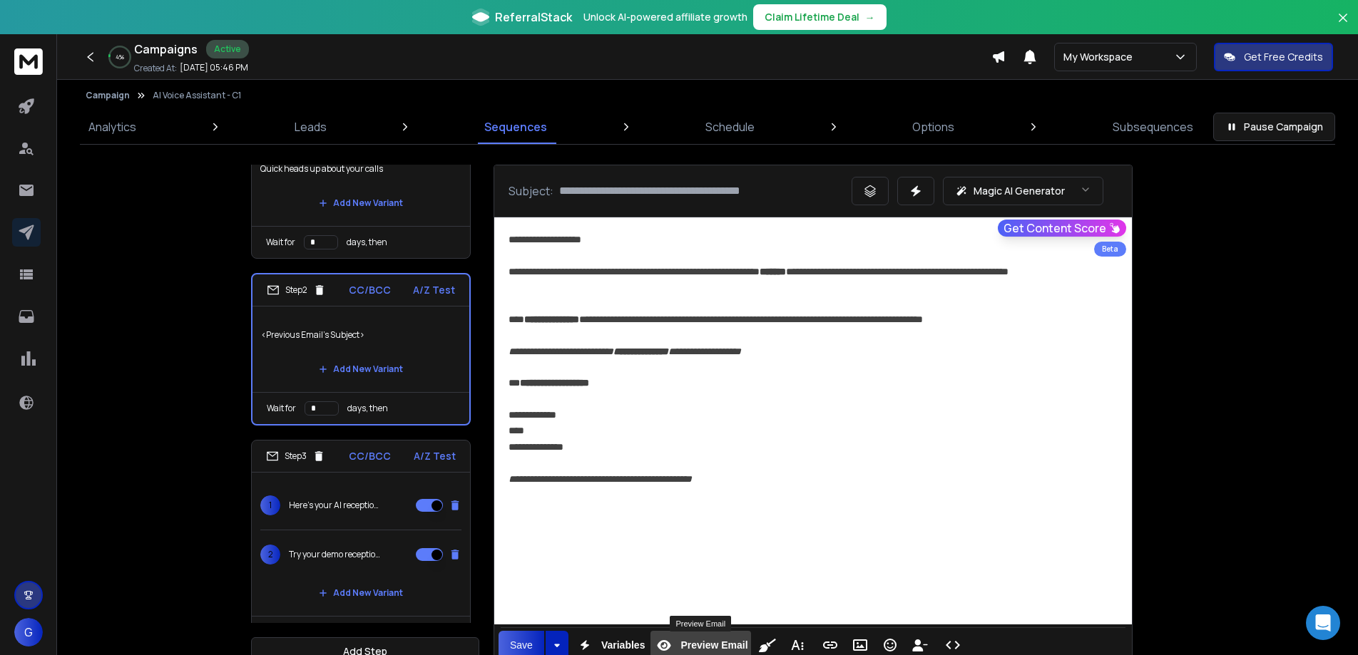
click at [707, 645] on span "Preview Email" at bounding box center [713, 646] width 73 height 12
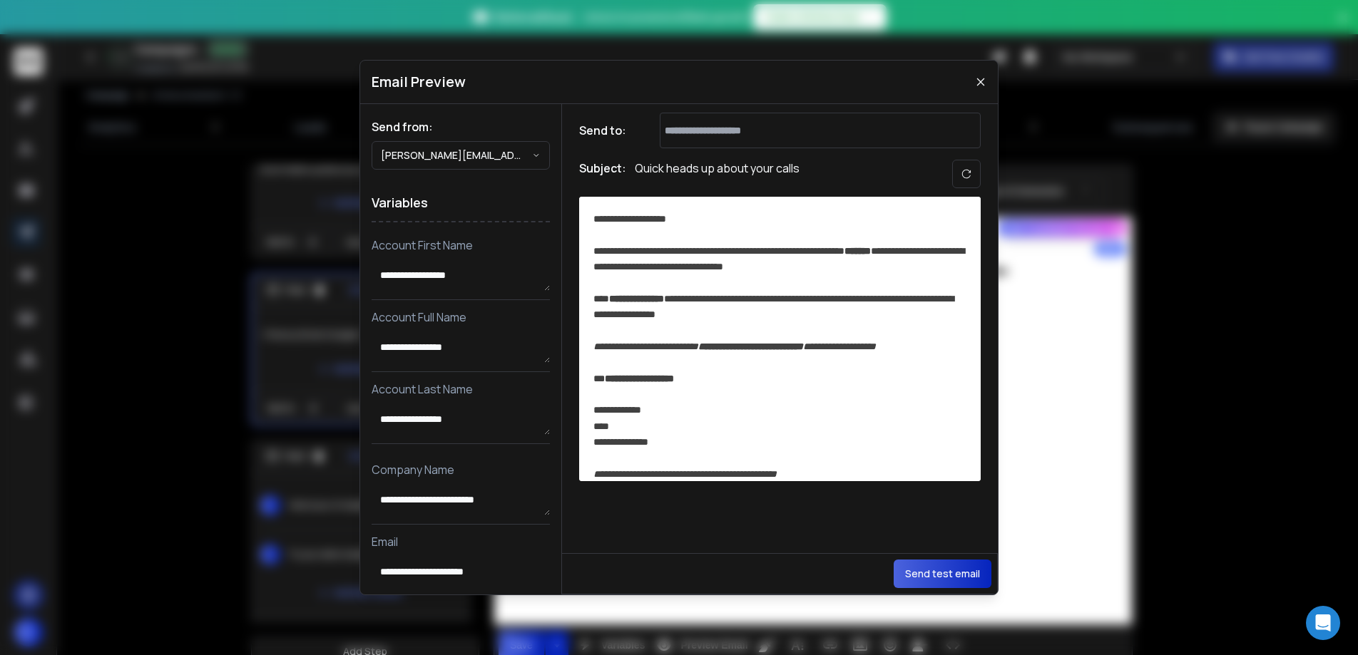
scroll to position [5, 0]
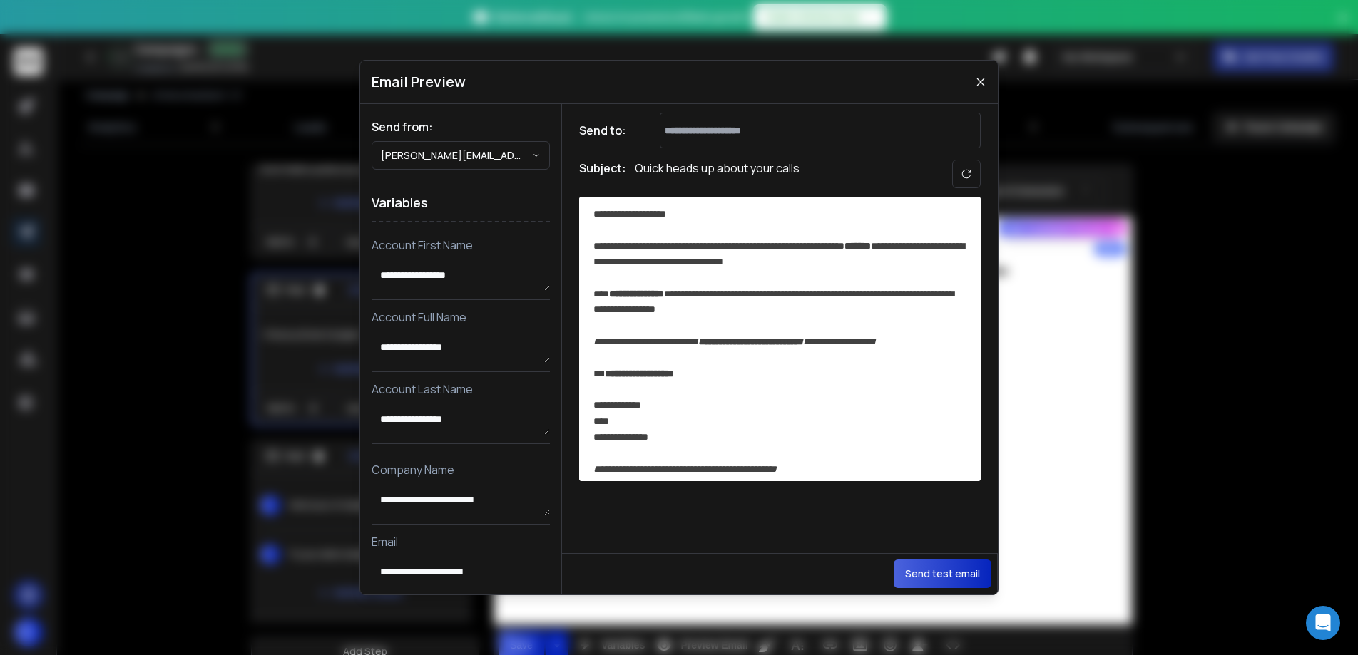
click at [982, 81] on icon at bounding box center [980, 81] width 11 height 11
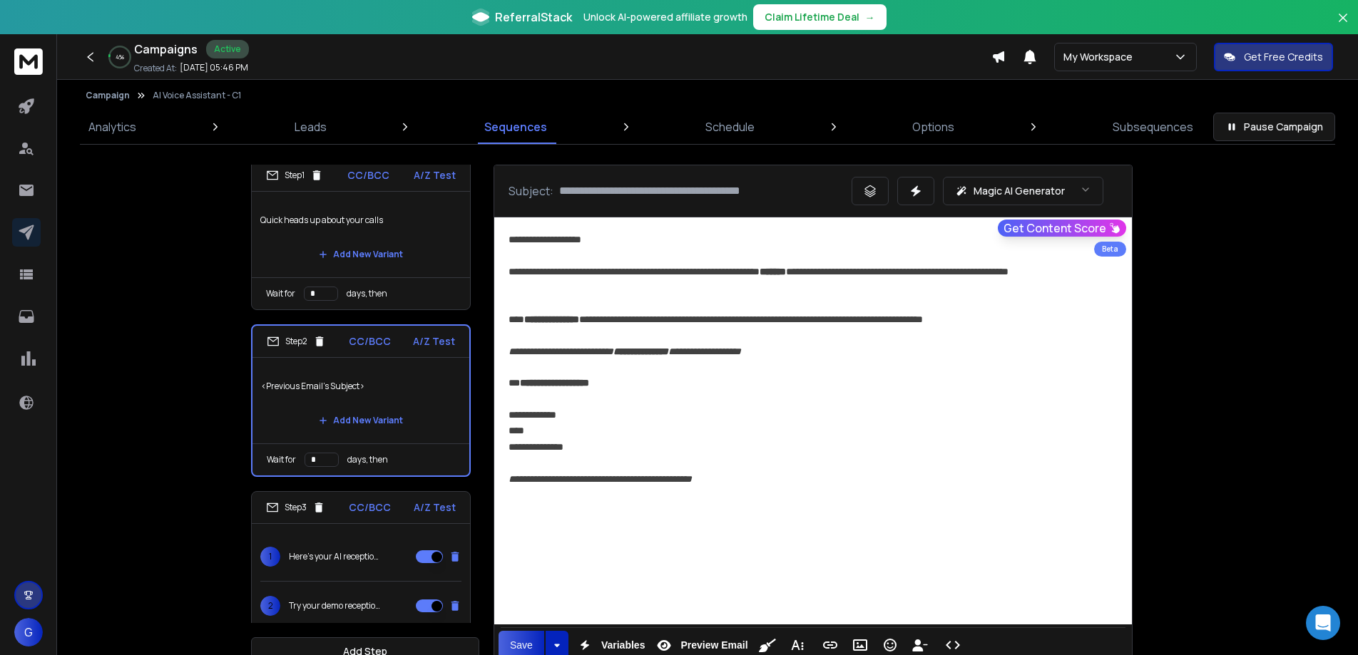
scroll to position [3, 0]
click at [421, 245] on div "Add New Variant" at bounding box center [360, 257] width 201 height 29
type input "**********"
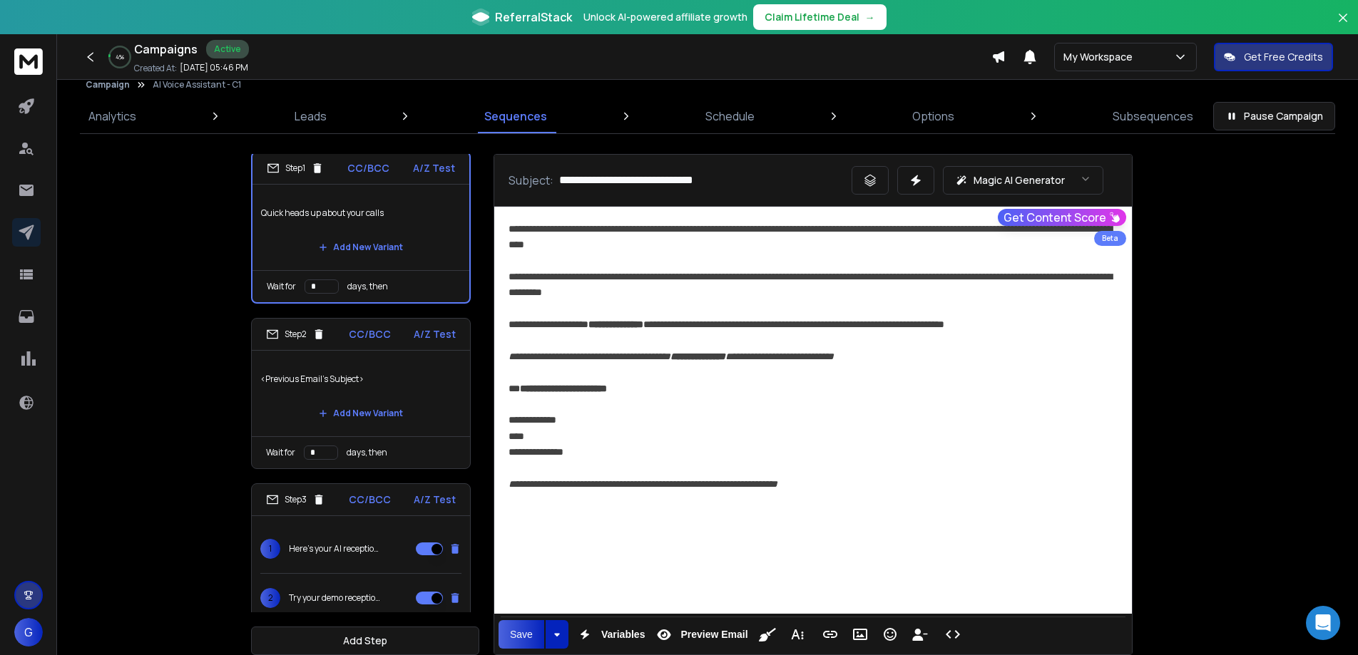
scroll to position [0, 0]
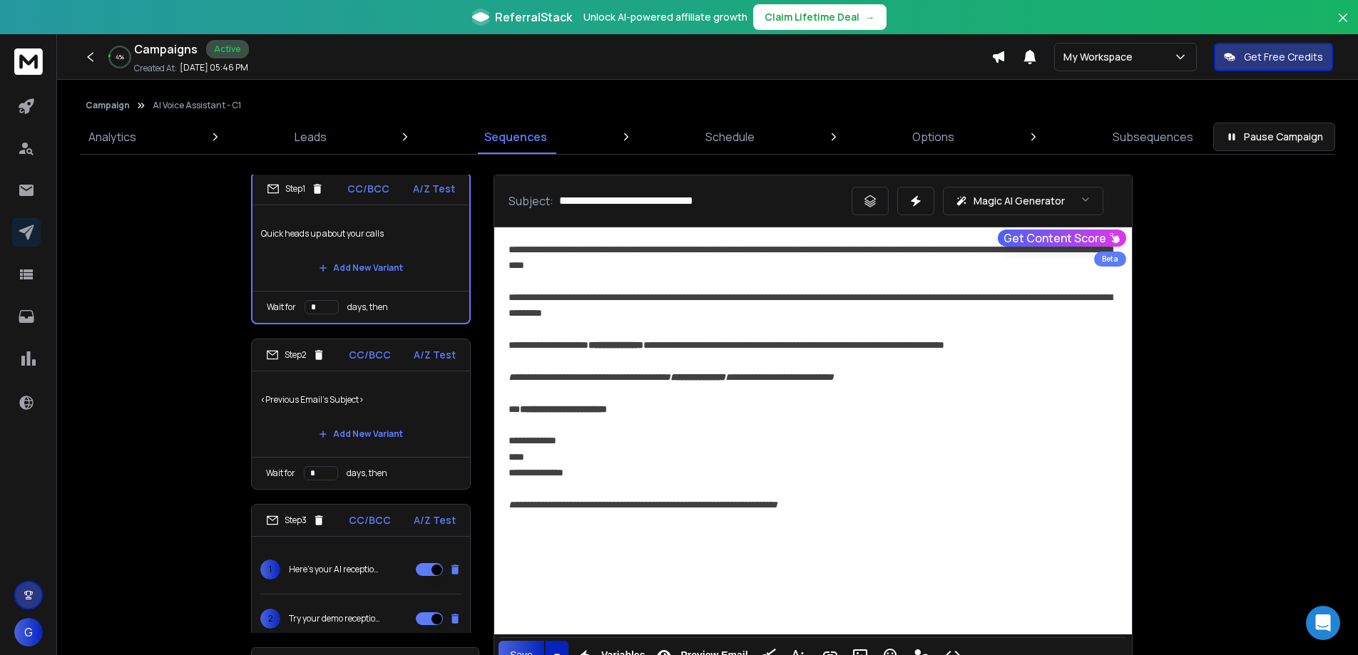
click at [1184, 236] on div "**********" at bounding box center [707, 425] width 1255 height 513
click at [728, 648] on div "Preview Email" at bounding box center [700, 656] width 100 height 24
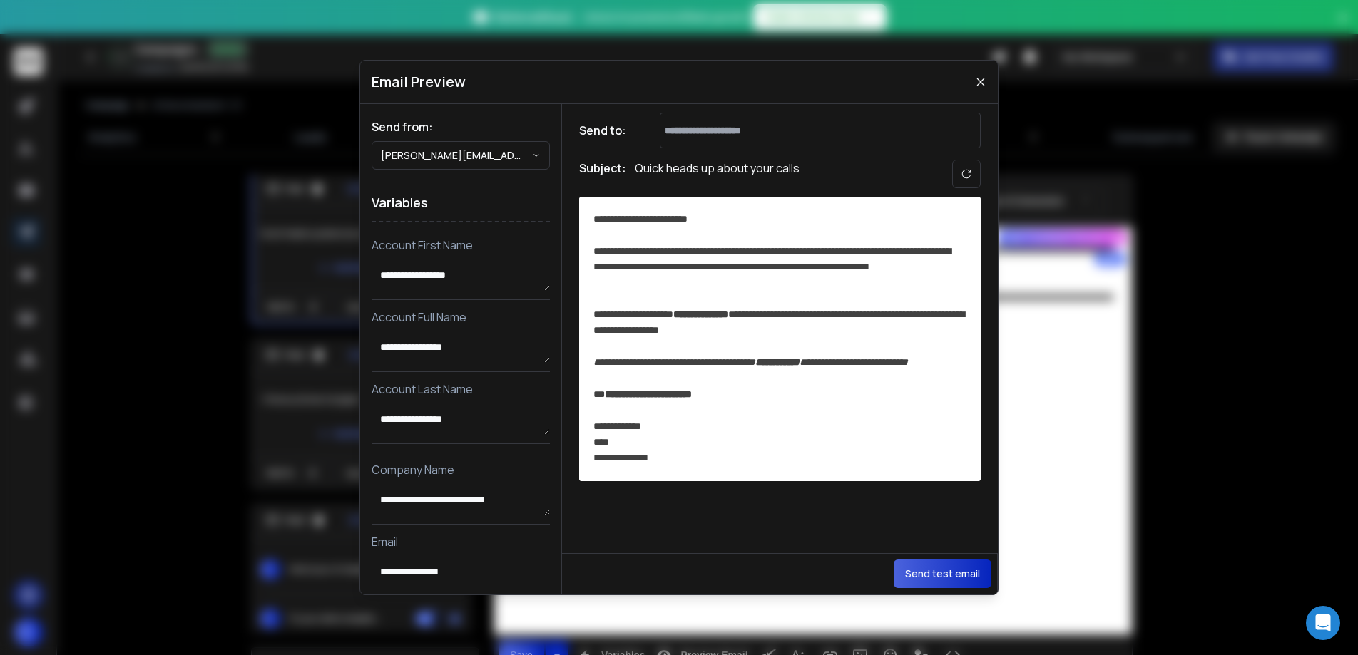
click at [981, 79] on icon at bounding box center [980, 81] width 11 height 11
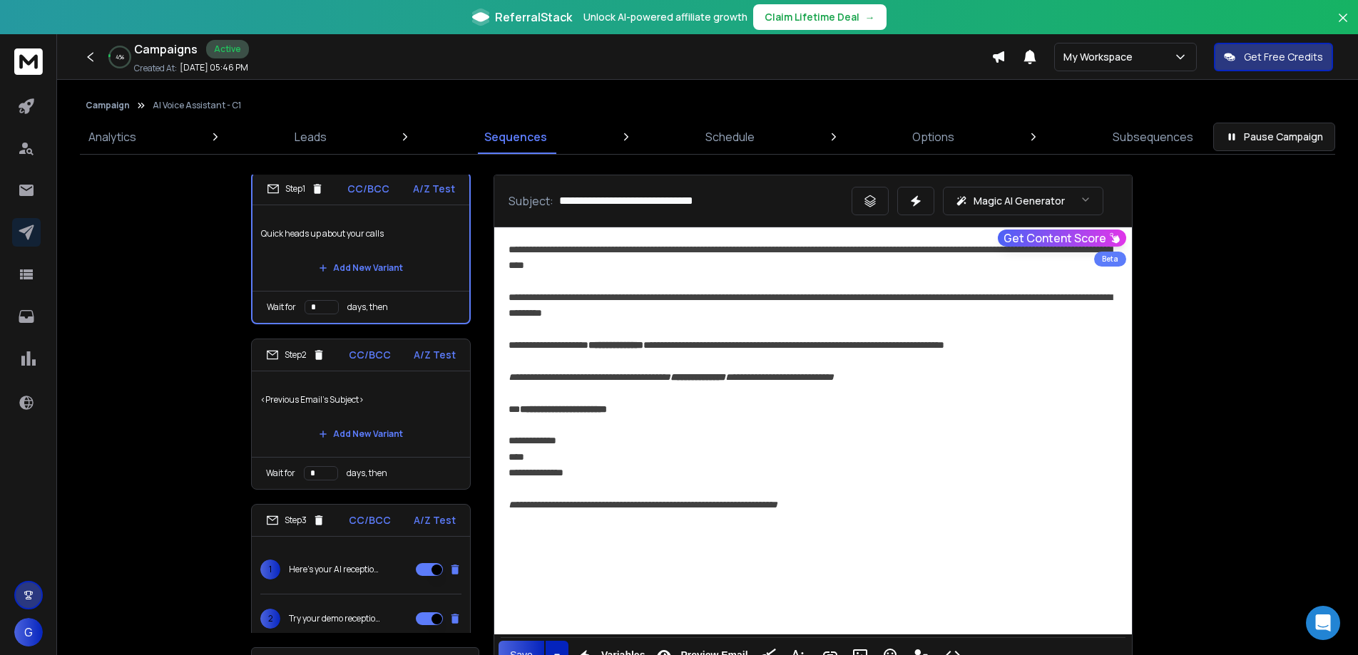
click at [411, 396] on p "<Previous Email's Subject>" at bounding box center [360, 400] width 201 height 40
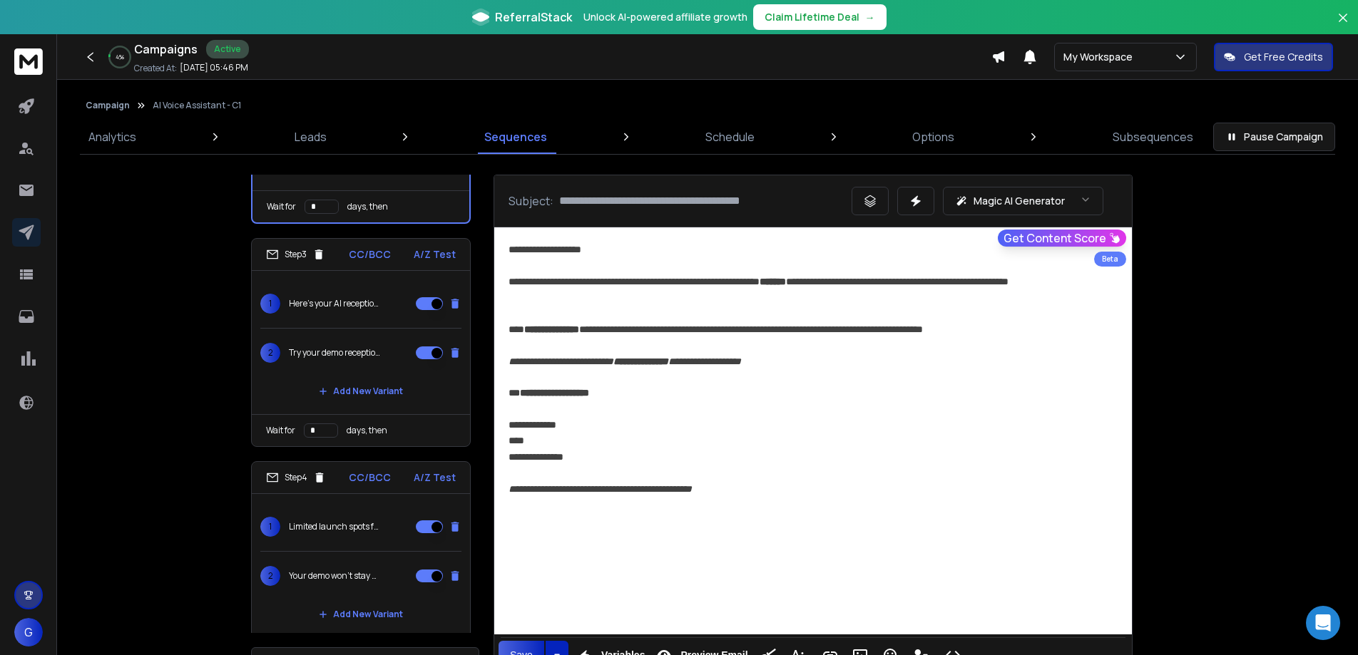
scroll to position [273, 0]
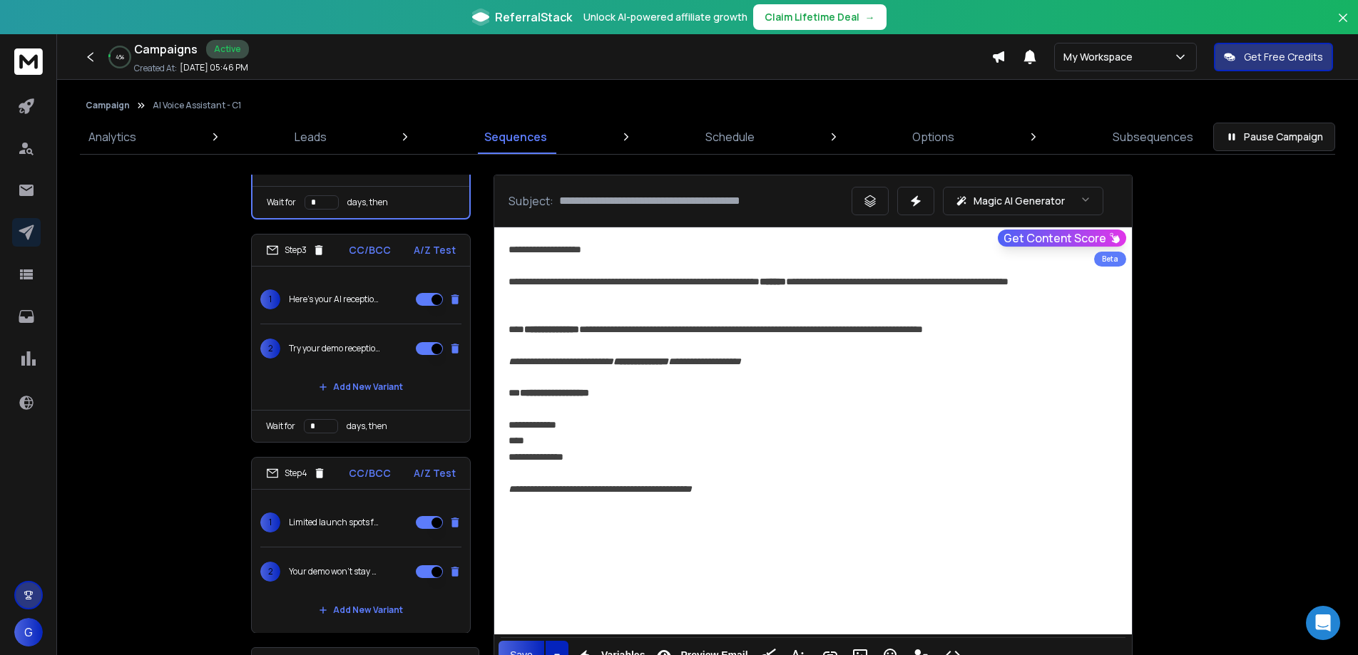
click at [386, 302] on div "1 Here’s your AI receptionist demo" at bounding box center [360, 299] width 201 height 49
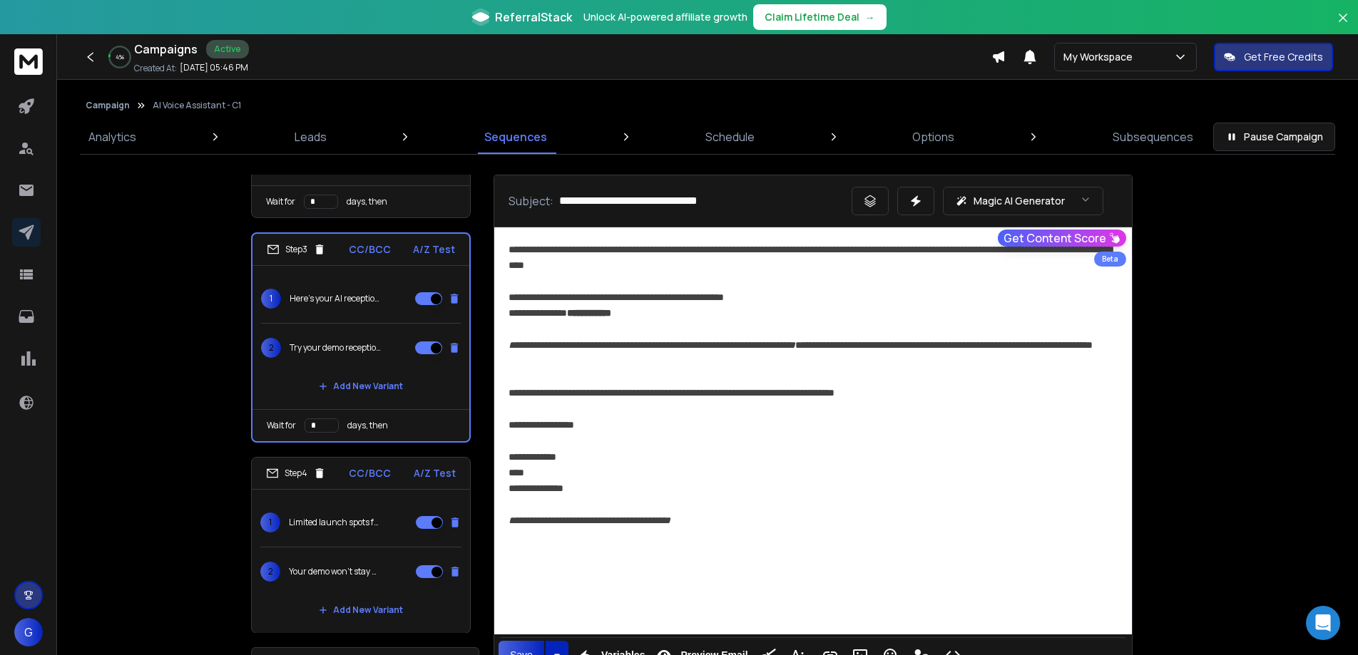
click at [384, 359] on div "2 Try your demo receptionist [DATE]" at bounding box center [361, 348] width 200 height 48
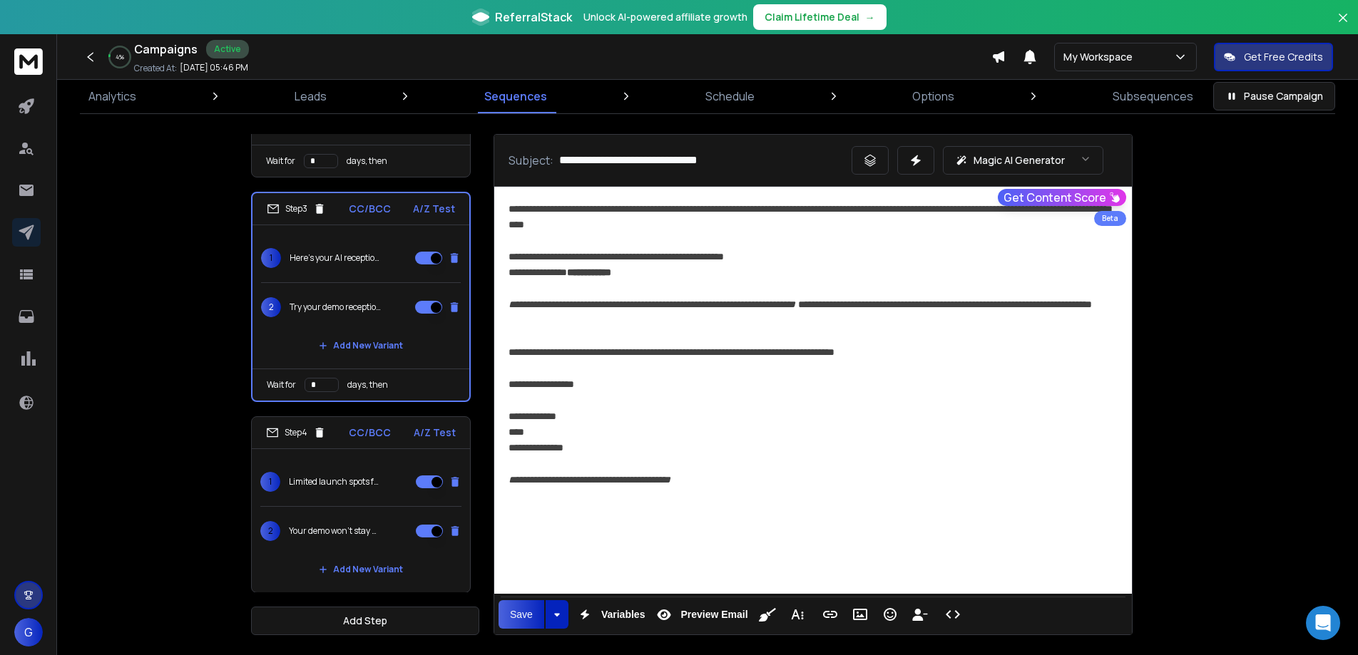
click at [396, 474] on div "1 Limited launch spots for the AI receptionist" at bounding box center [360, 482] width 201 height 49
type input "**********"
